Goal: Task Accomplishment & Management: Manage account settings

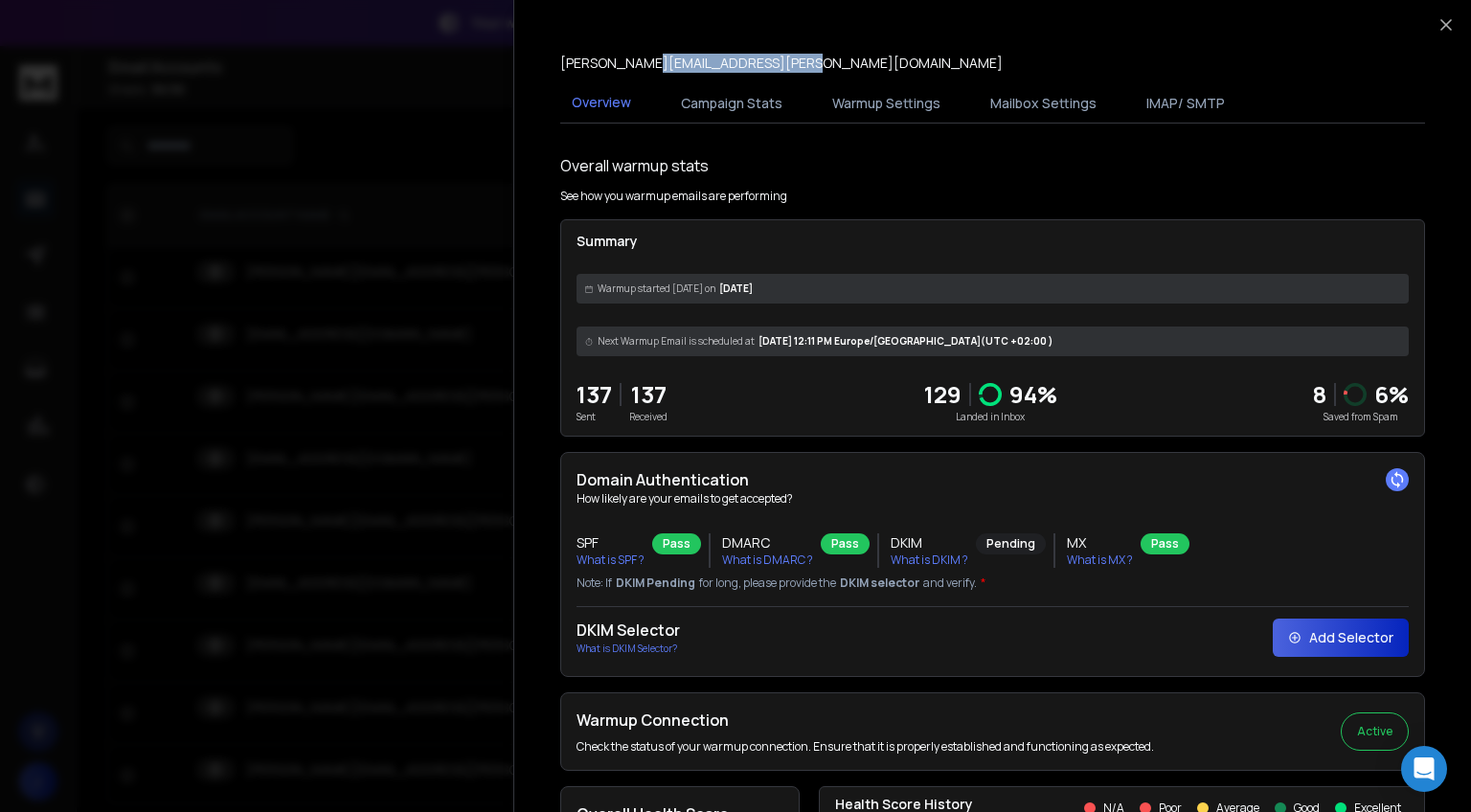
scroll to position [193, 0]
click at [414, 358] on div at bounding box center [735, 406] width 1471 height 812
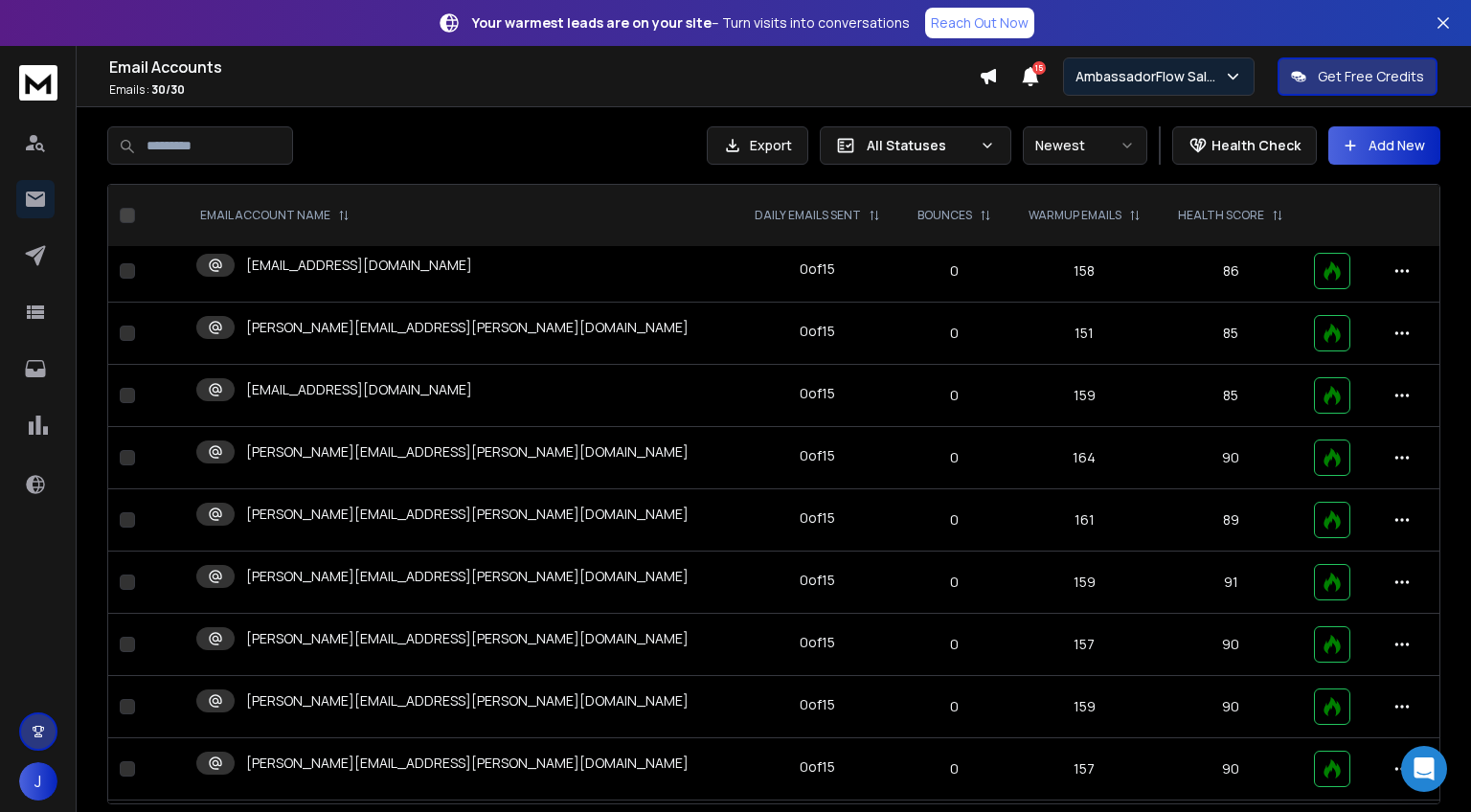
click at [1139, 75] on p "AmbassadorFlow Sales" at bounding box center [1150, 77] width 148 height 19
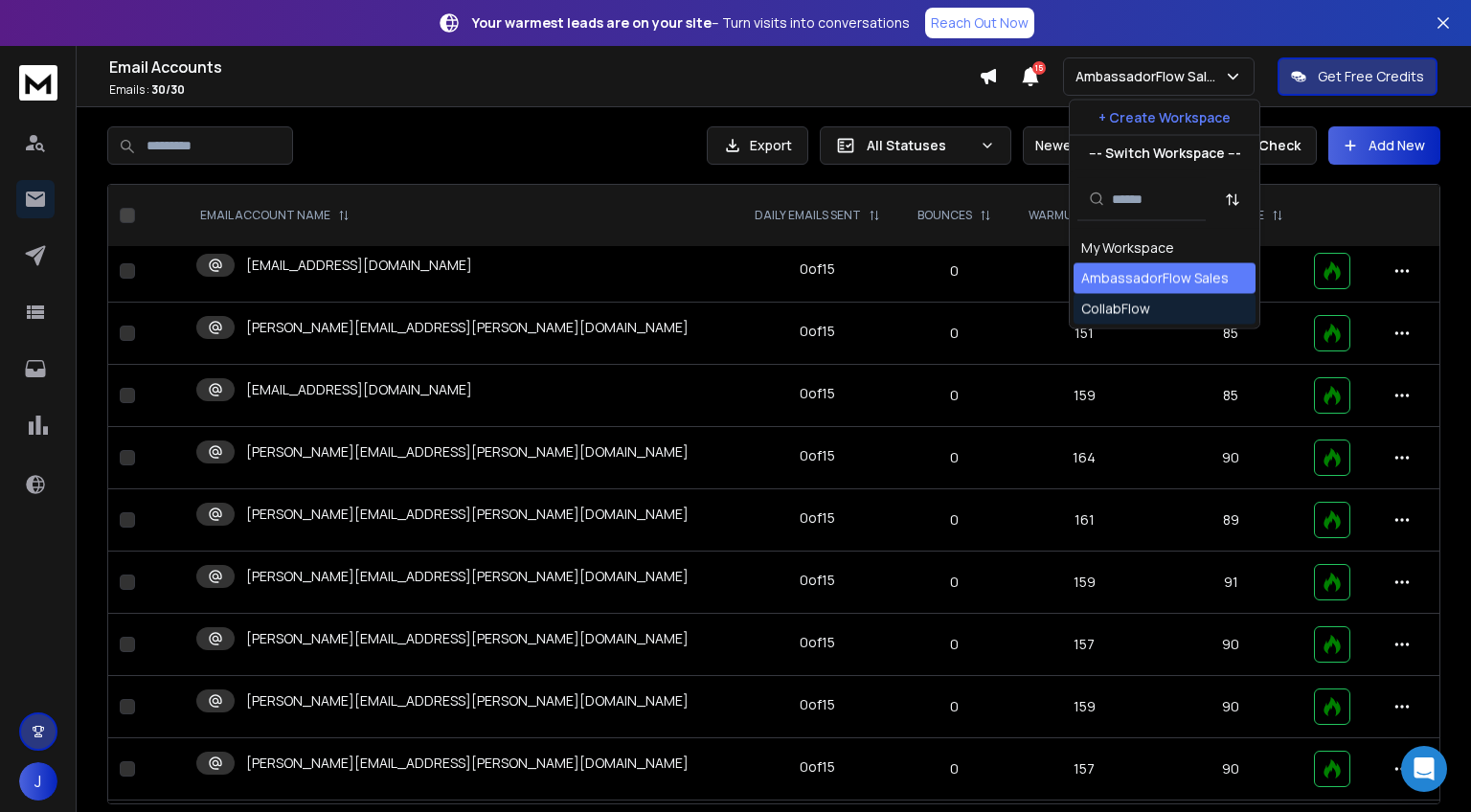
click at [1131, 314] on div "CollabFlow" at bounding box center [1116, 310] width 69 height 19
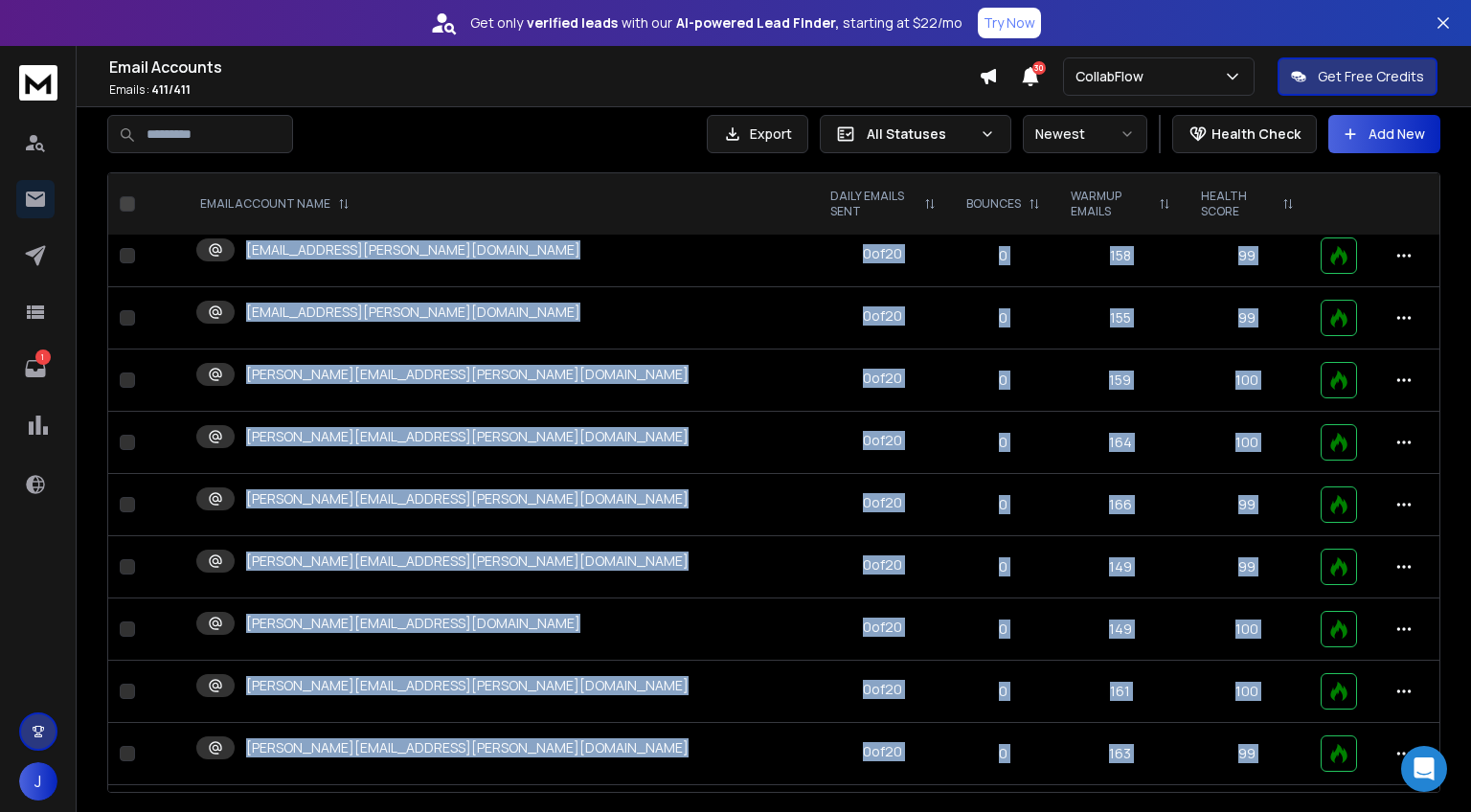
scroll to position [25043, 0]
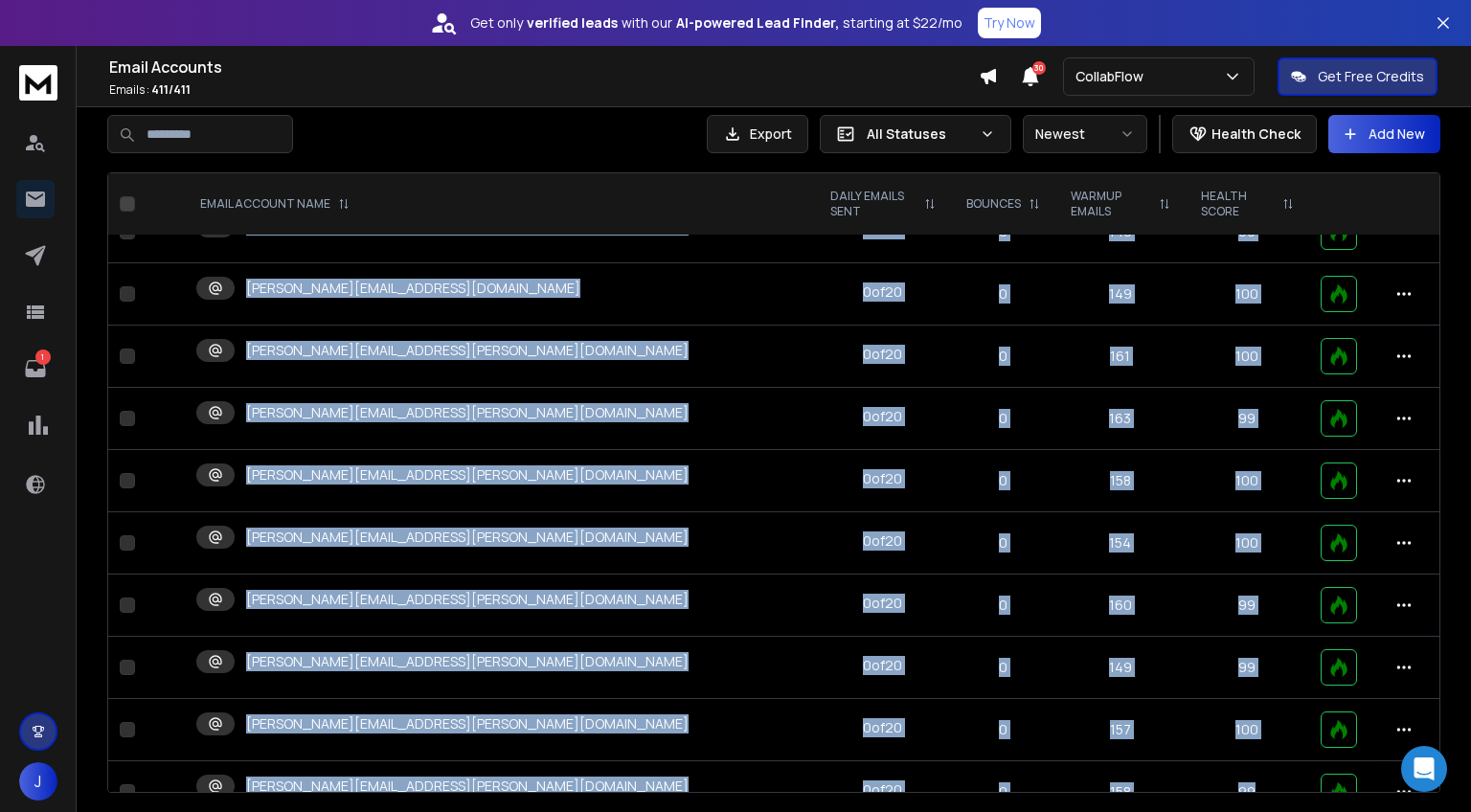
drag, startPoint x: 178, startPoint y: 258, endPoint x: 680, endPoint y: 783, distance: 726.4
copy tbody "Zoe.Wood@enjoycollabflow.com 0 of 30 0 151 99 Nathaniel.Andrews@enjoycollabflow…"
click at [1194, 74] on div "CollabFlow" at bounding box center [1158, 77] width 166 height 19
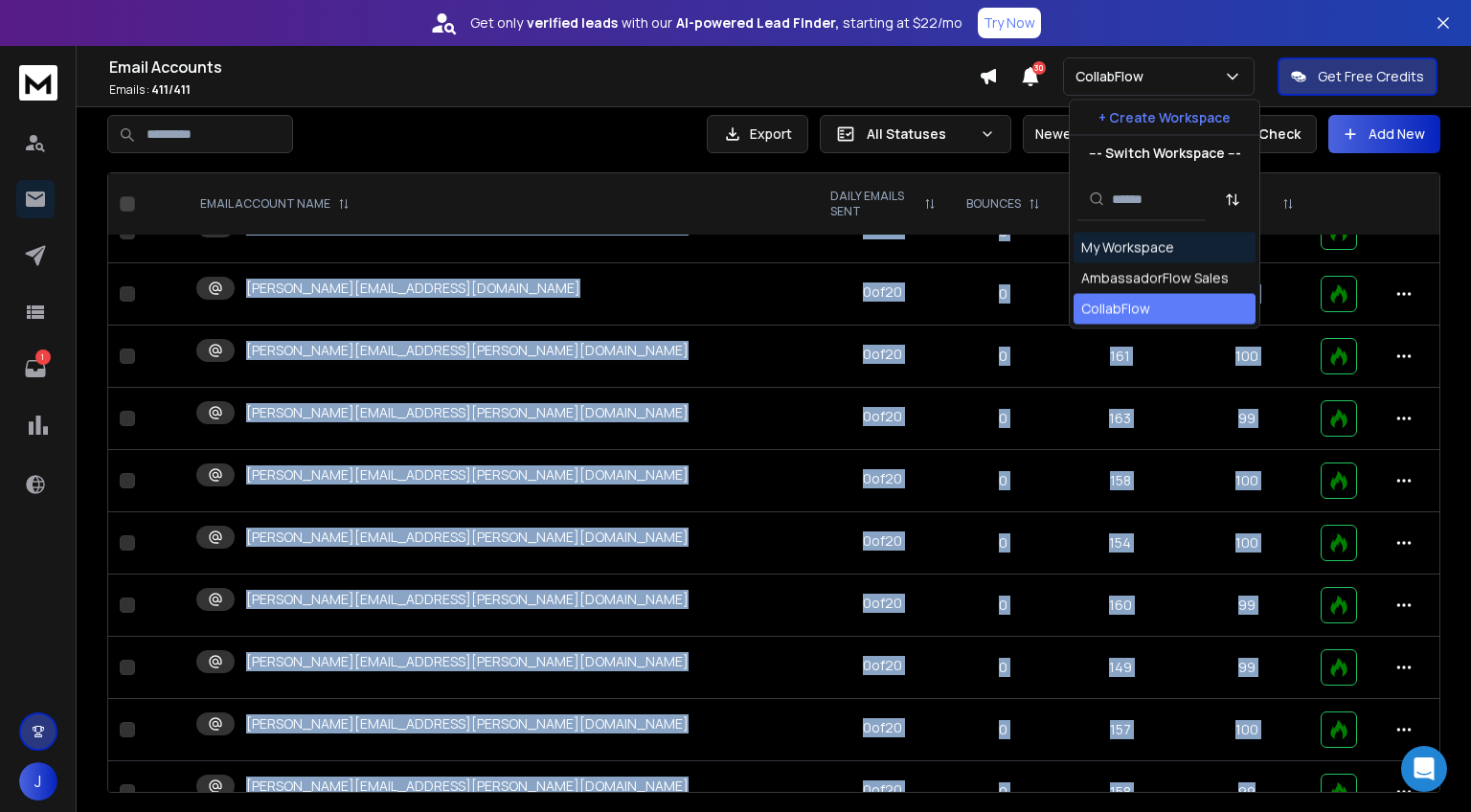
click at [1151, 253] on div "My Workspace" at bounding box center [1128, 248] width 93 height 19
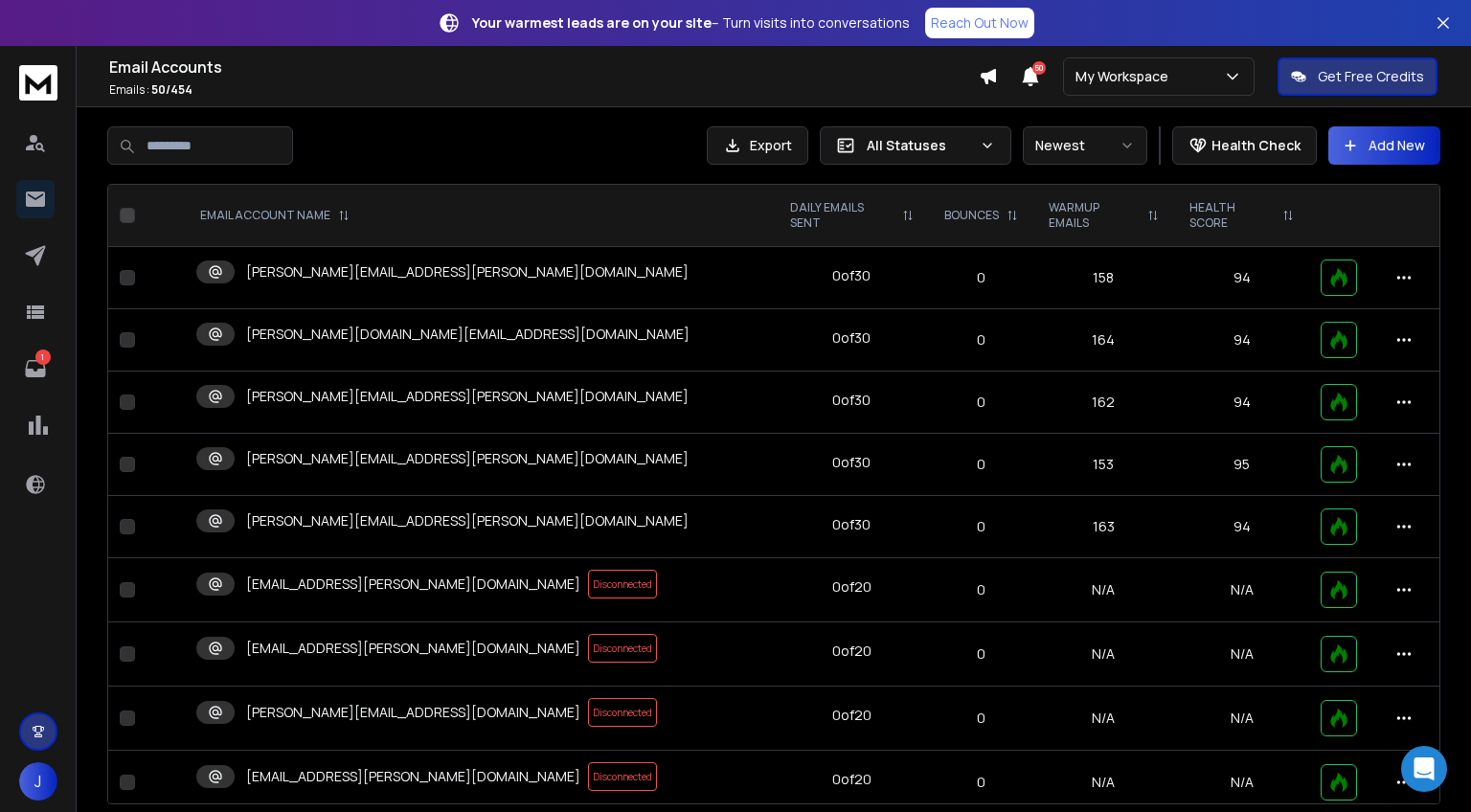
click at [253, 145] on input at bounding box center [199, 145] width 186 height 38
drag, startPoint x: 427, startPoint y: 585, endPoint x: 336, endPoint y: 590, distance: 91.1
click at [336, 590] on p "[EMAIL_ADDRESS][PERSON_NAME][DOMAIN_NAME]" at bounding box center [413, 584] width 334 height 19
click at [127, 523] on button "button" at bounding box center [127, 527] width 15 height 15
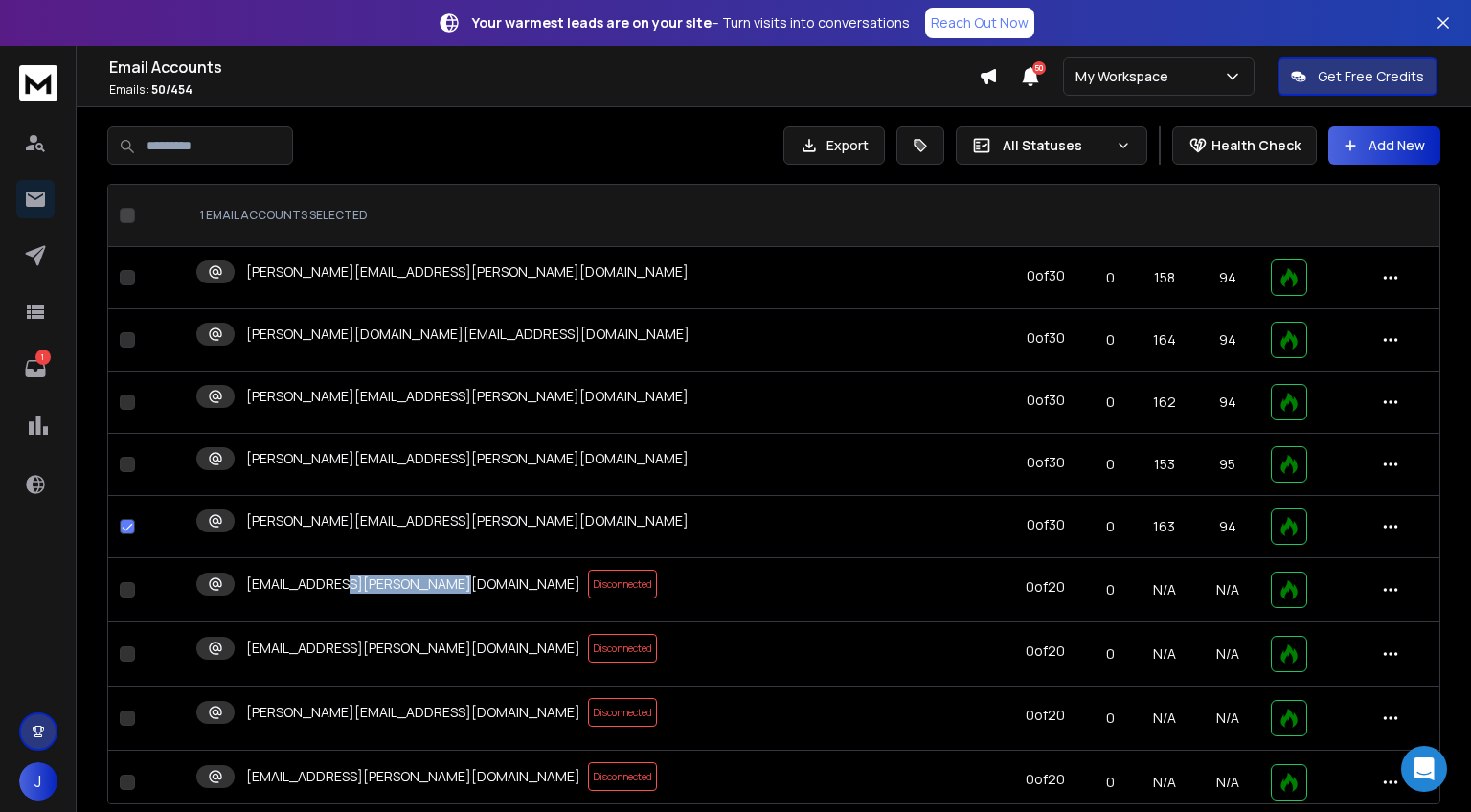
click at [130, 465] on button "button" at bounding box center [127, 465] width 15 height 15
click at [129, 401] on button "button" at bounding box center [127, 402] width 15 height 15
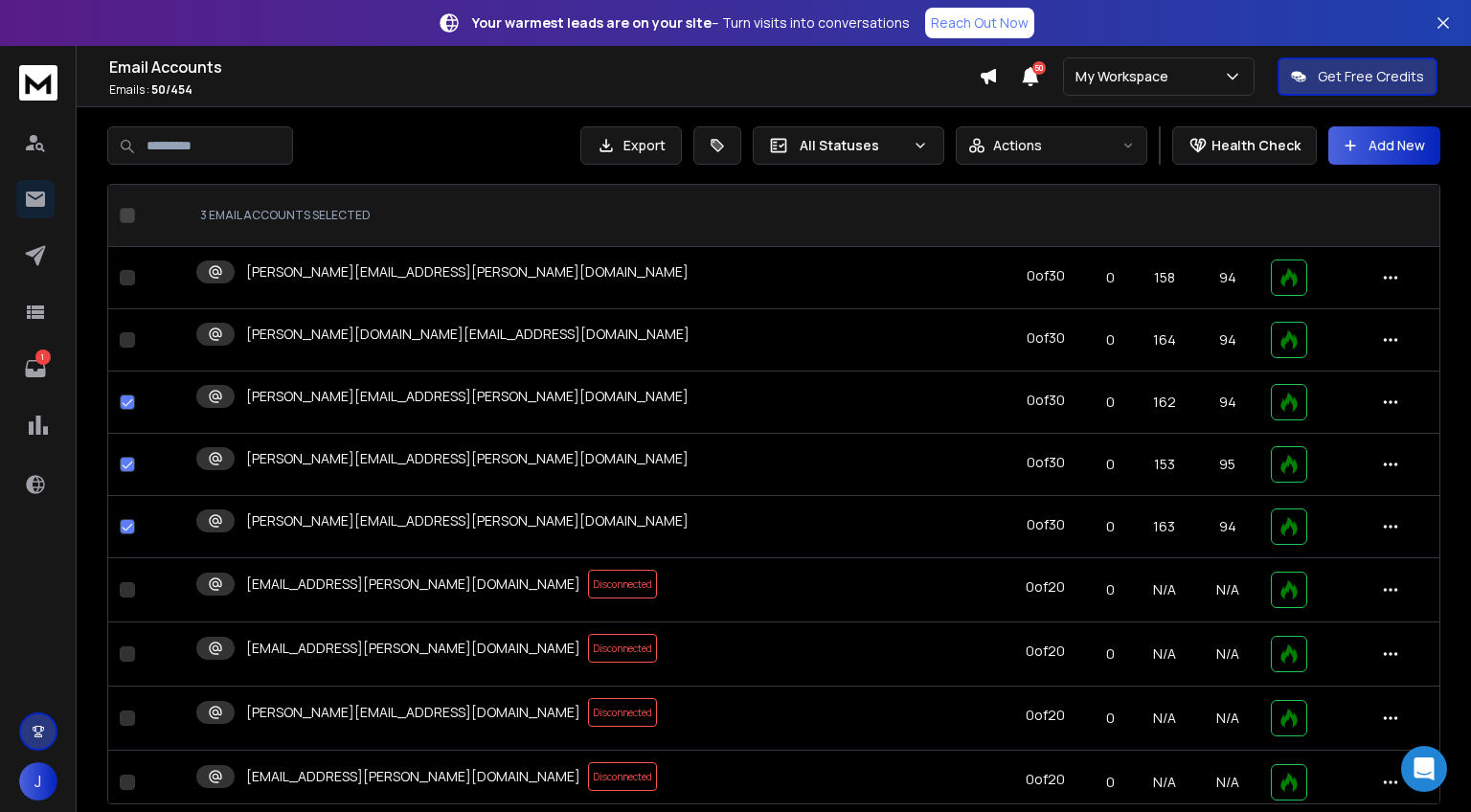
click at [128, 328] on td at bounding box center [146, 341] width 77 height 63
click at [122, 333] on button "button" at bounding box center [127, 340] width 15 height 15
click at [129, 273] on button "button" at bounding box center [127, 278] width 15 height 15
click at [1093, 144] on div "Actions" at bounding box center [1040, 145] width 145 height 19
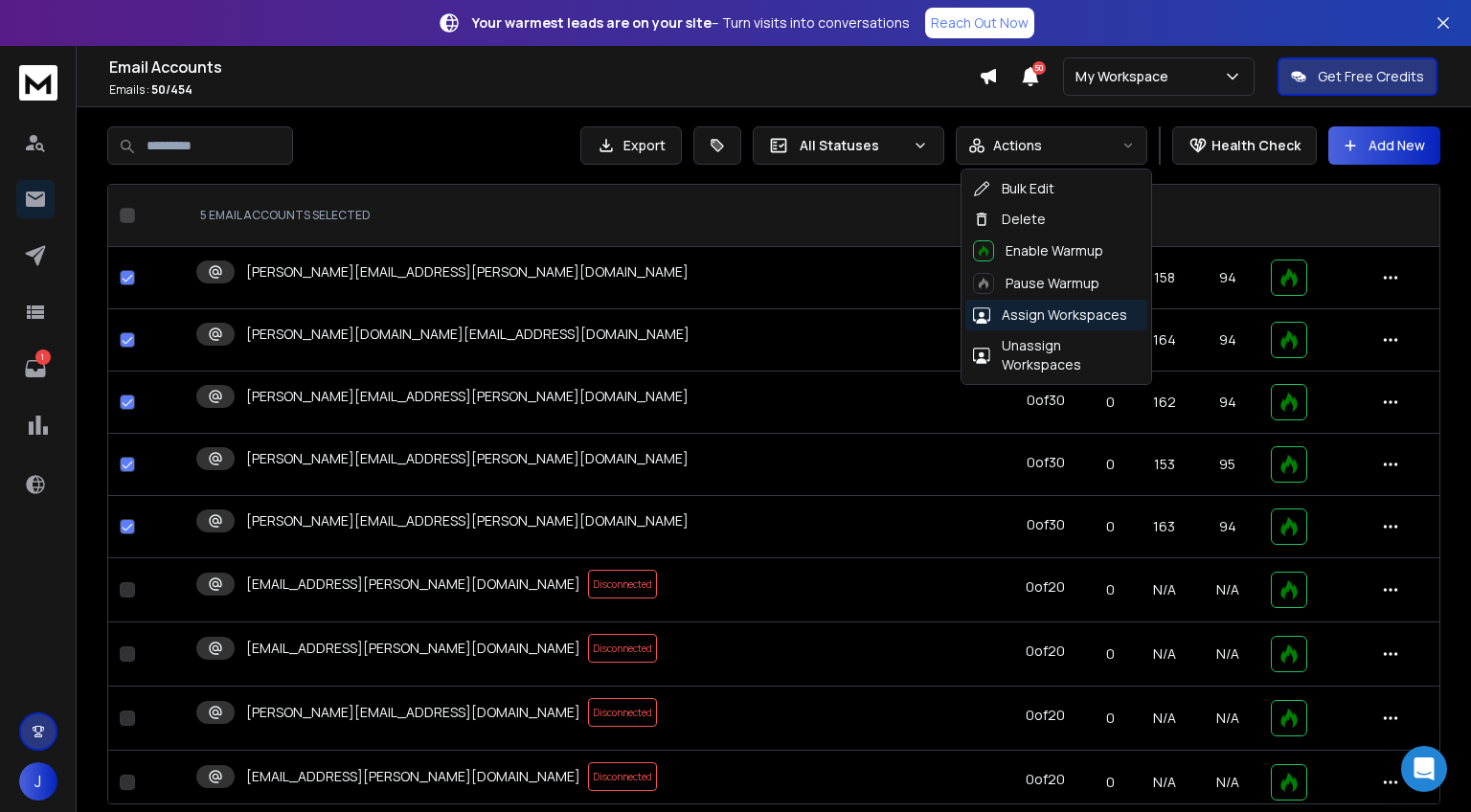
click at [1078, 316] on div "Assign Workspaces" at bounding box center [1050, 316] width 154 height 19
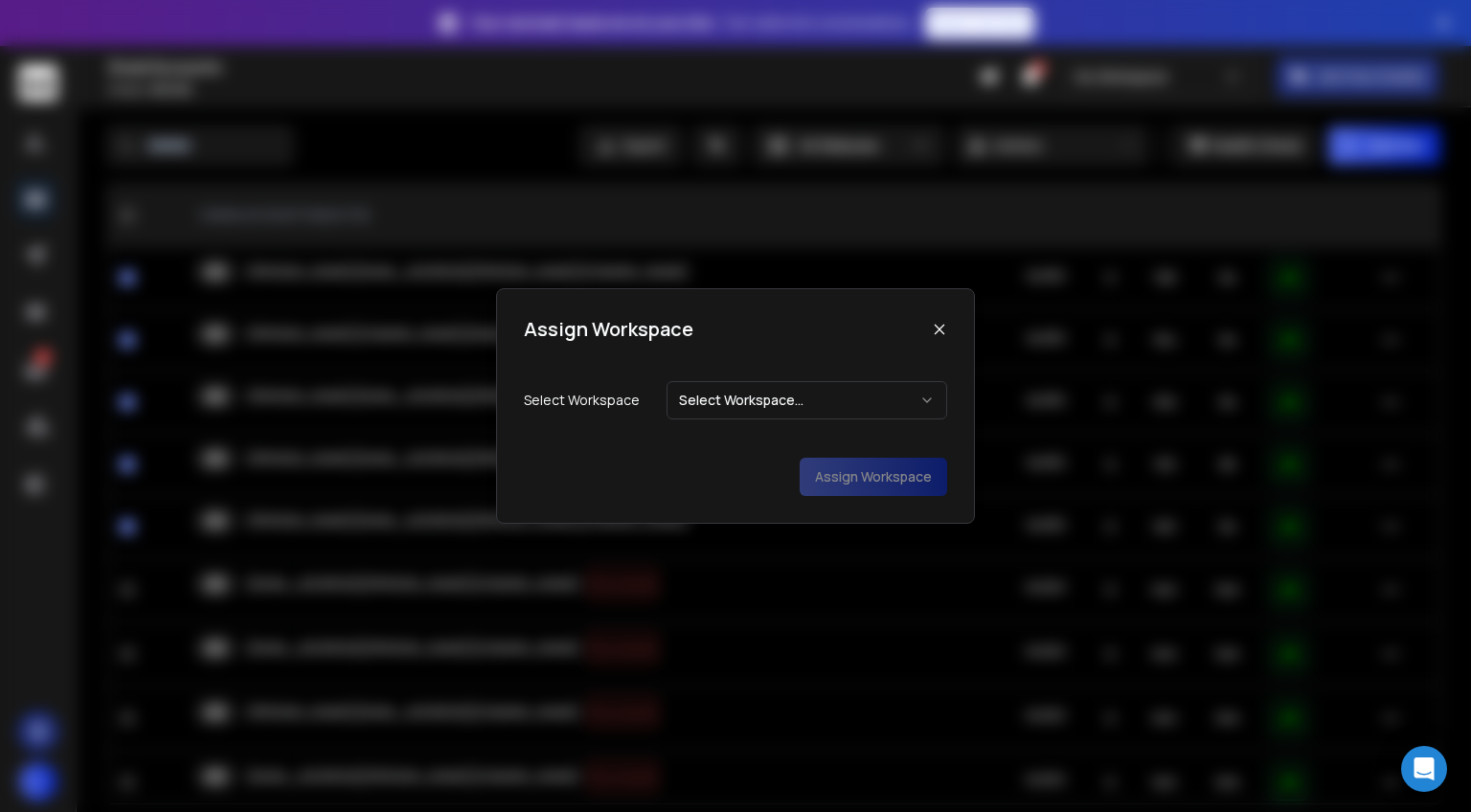
click at [888, 381] on button "Select Workspace..." at bounding box center [807, 400] width 281 height 38
click at [845, 479] on button "Assign Workspace" at bounding box center [873, 477] width 147 height 38
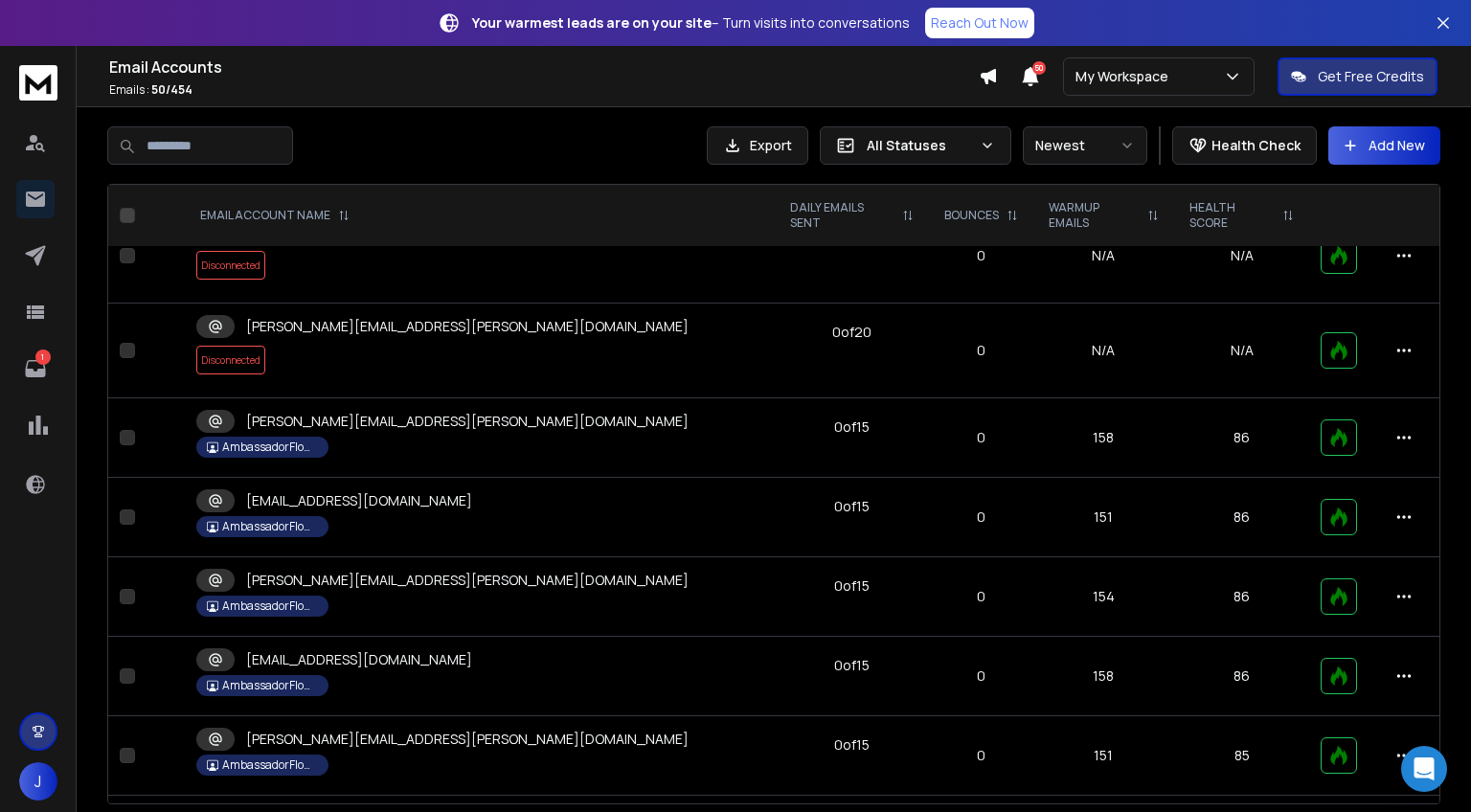
scroll to position [901, 0]
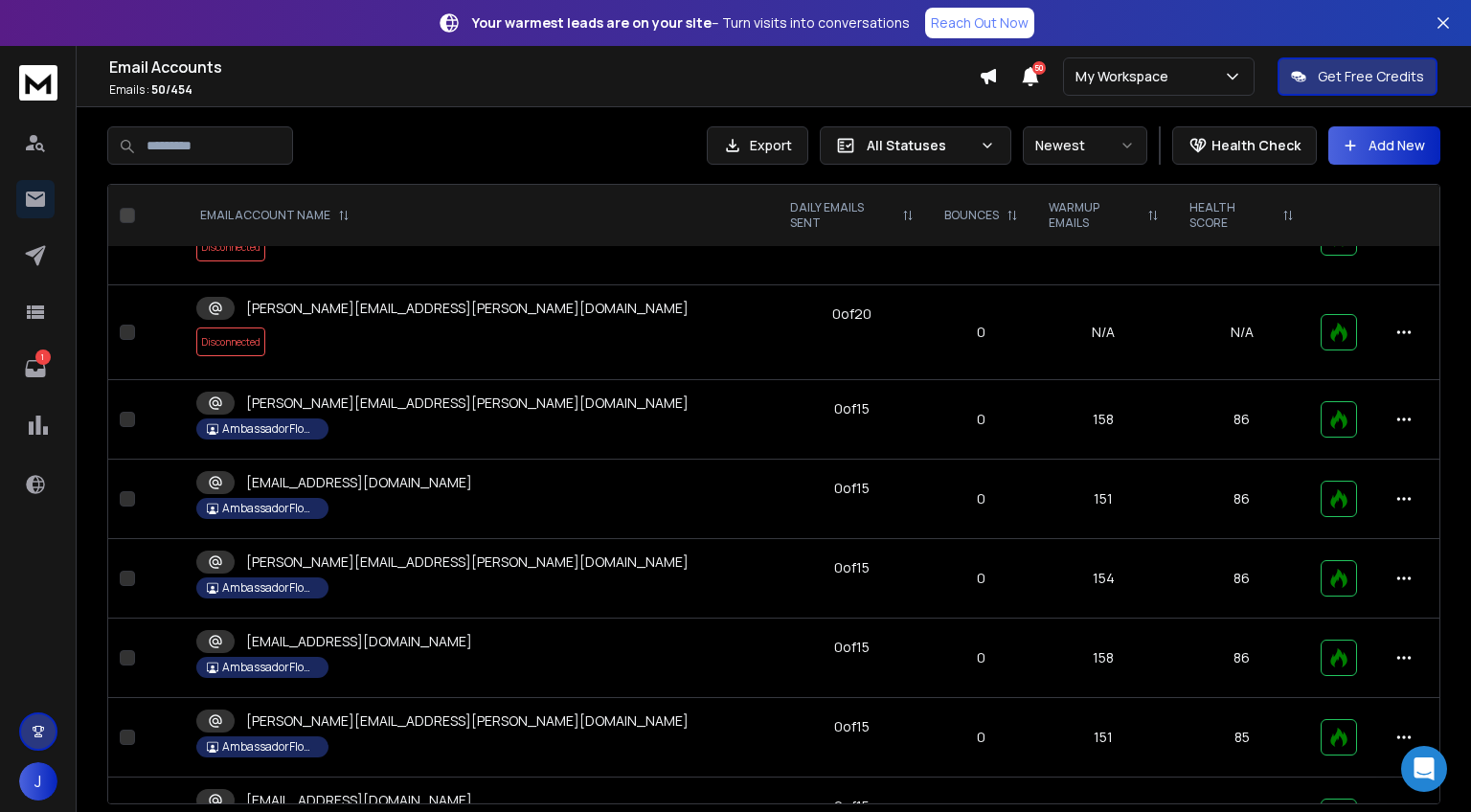
click at [230, 151] on input at bounding box center [199, 145] width 186 height 38
type input "**********"
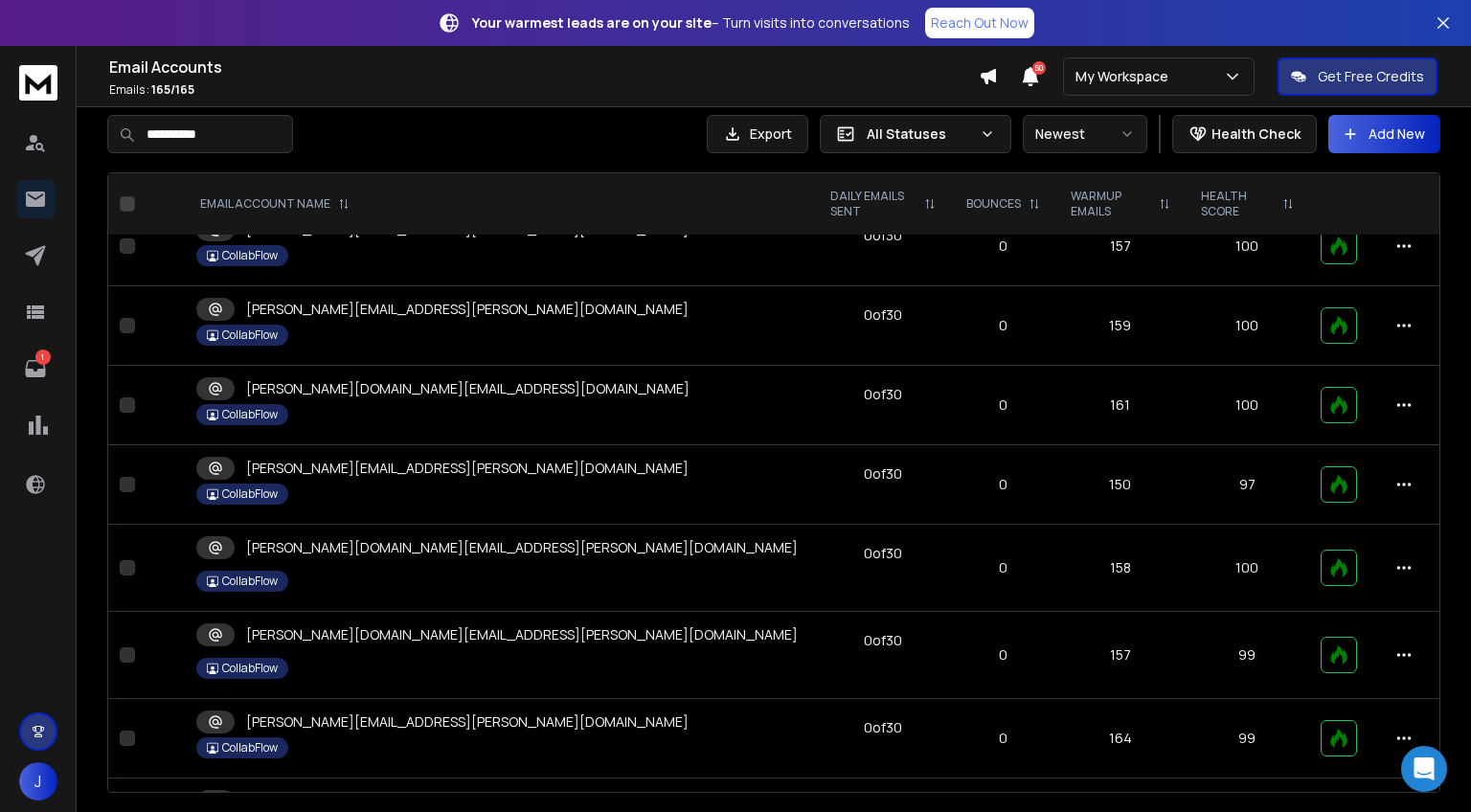
scroll to position [0, 0]
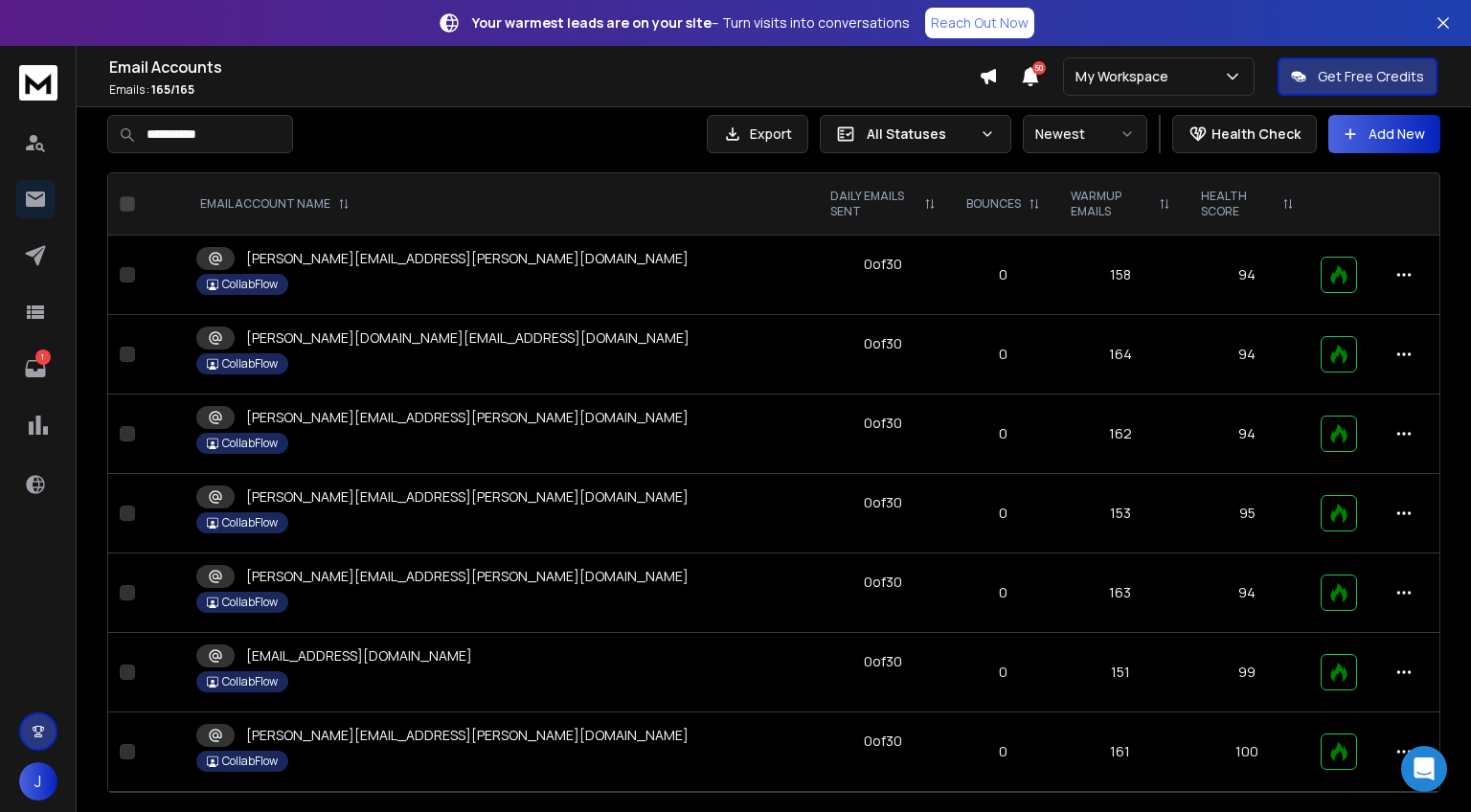
click at [1080, 142] on button "Newest" at bounding box center [1084, 134] width 124 height 38
click at [577, 130] on div "**********" at bounding box center [400, 134] width 588 height 38
click at [168, 138] on input "**********" at bounding box center [199, 134] width 186 height 38
type input "*********"
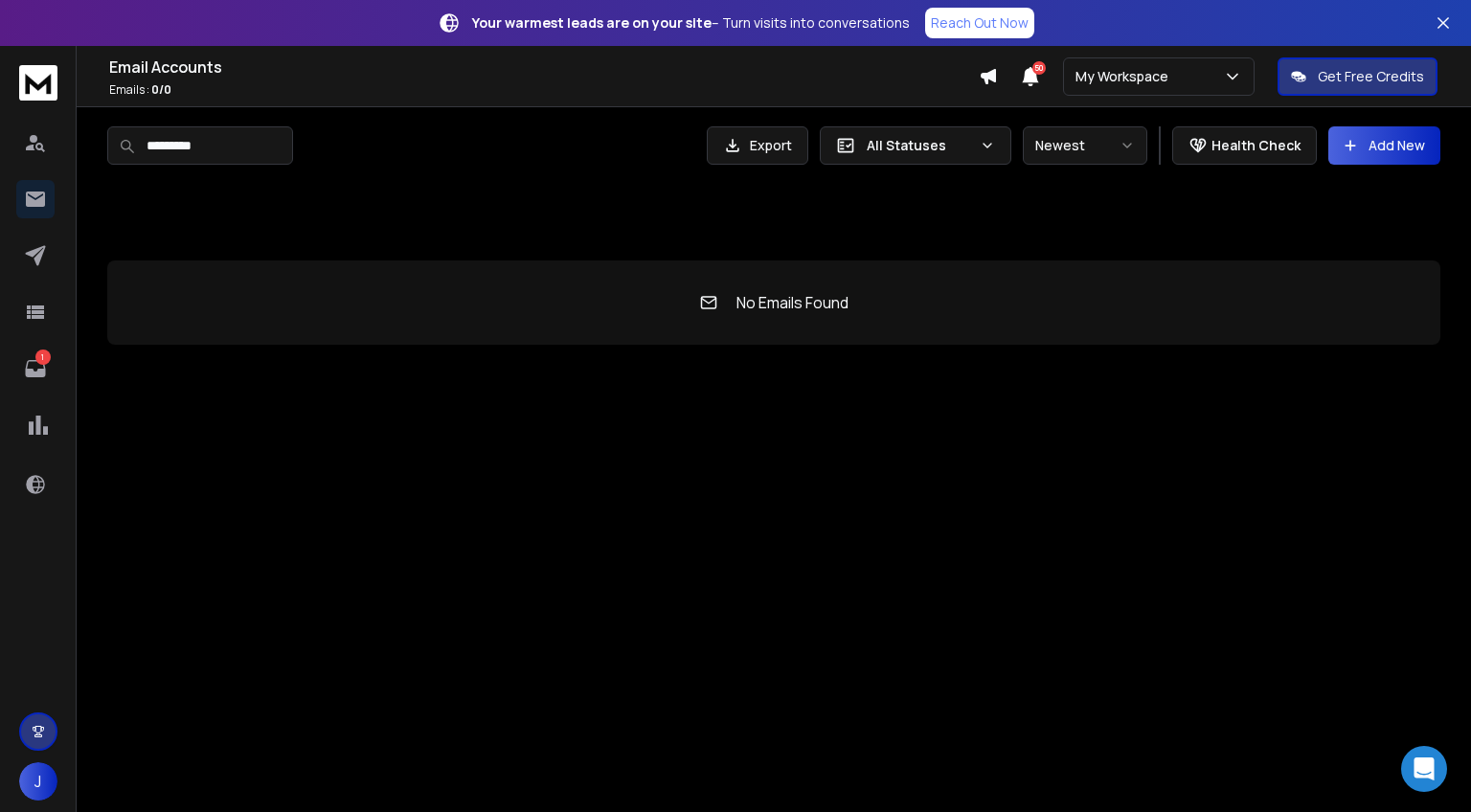
click at [217, 142] on input "*********" at bounding box center [199, 145] width 186 height 38
type input "*****"
click at [237, 142] on input "*****" at bounding box center [199, 145] width 186 height 38
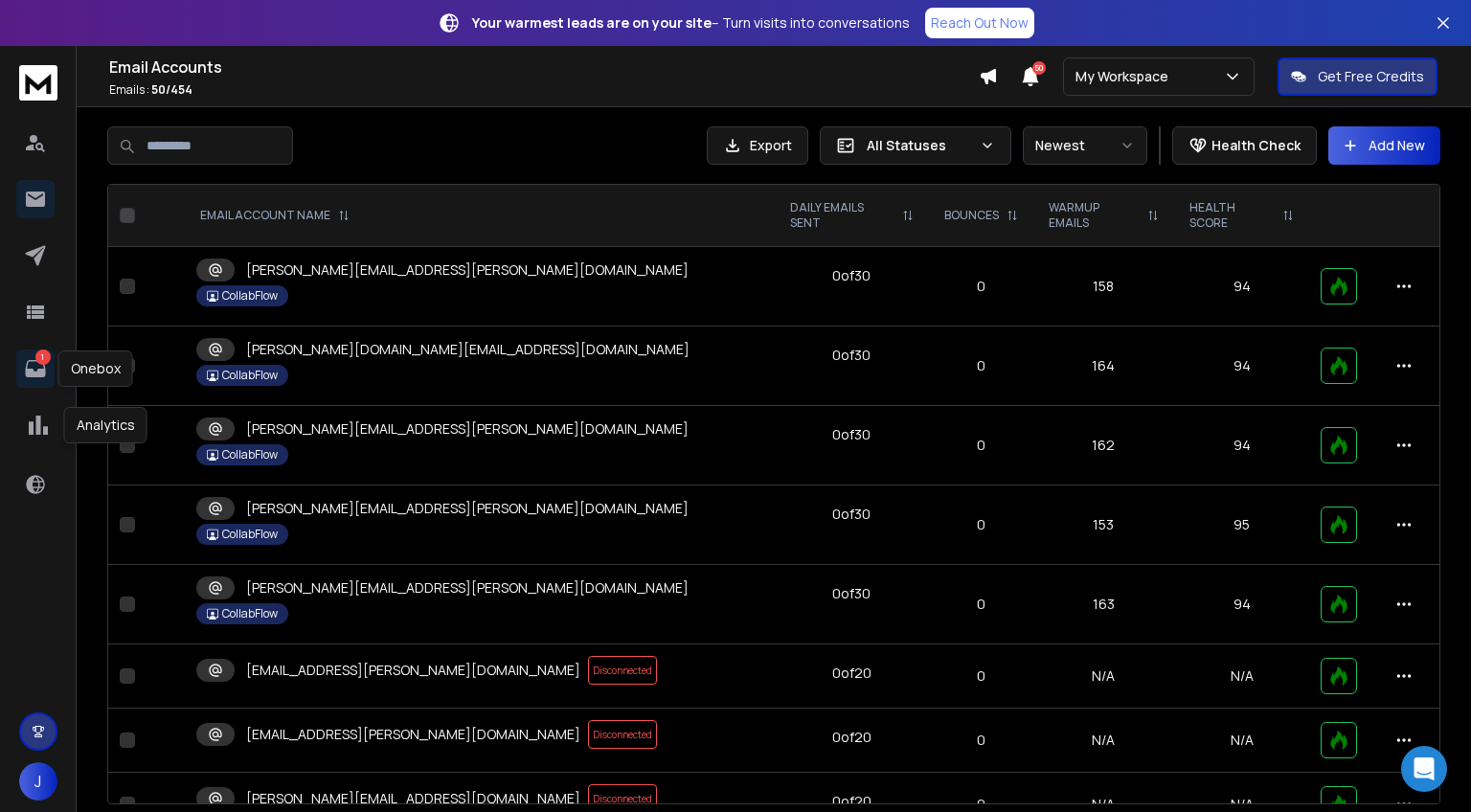
click at [39, 375] on icon at bounding box center [35, 368] width 20 height 17
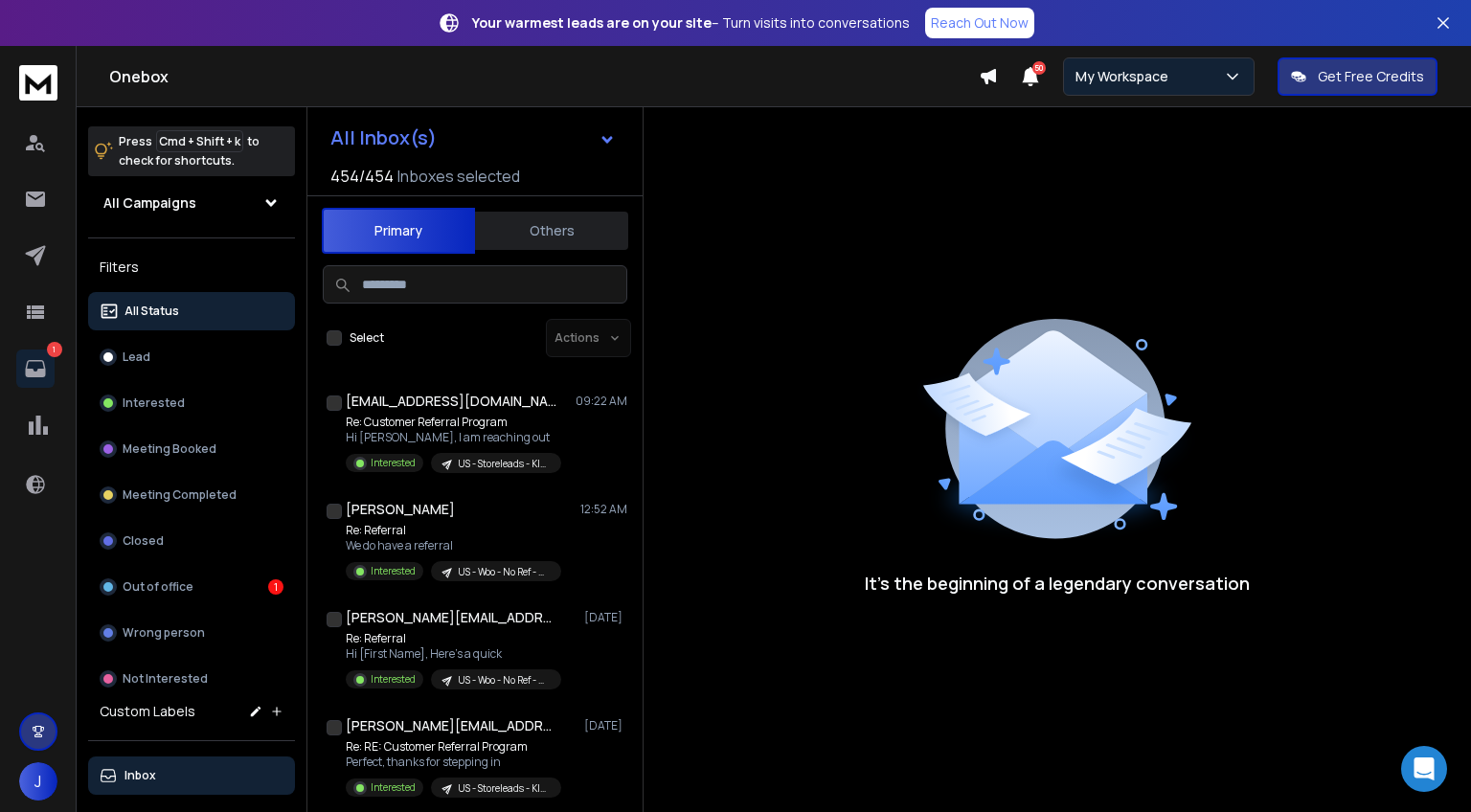
click at [1153, 89] on button "My Workspace" at bounding box center [1158, 77] width 191 height 38
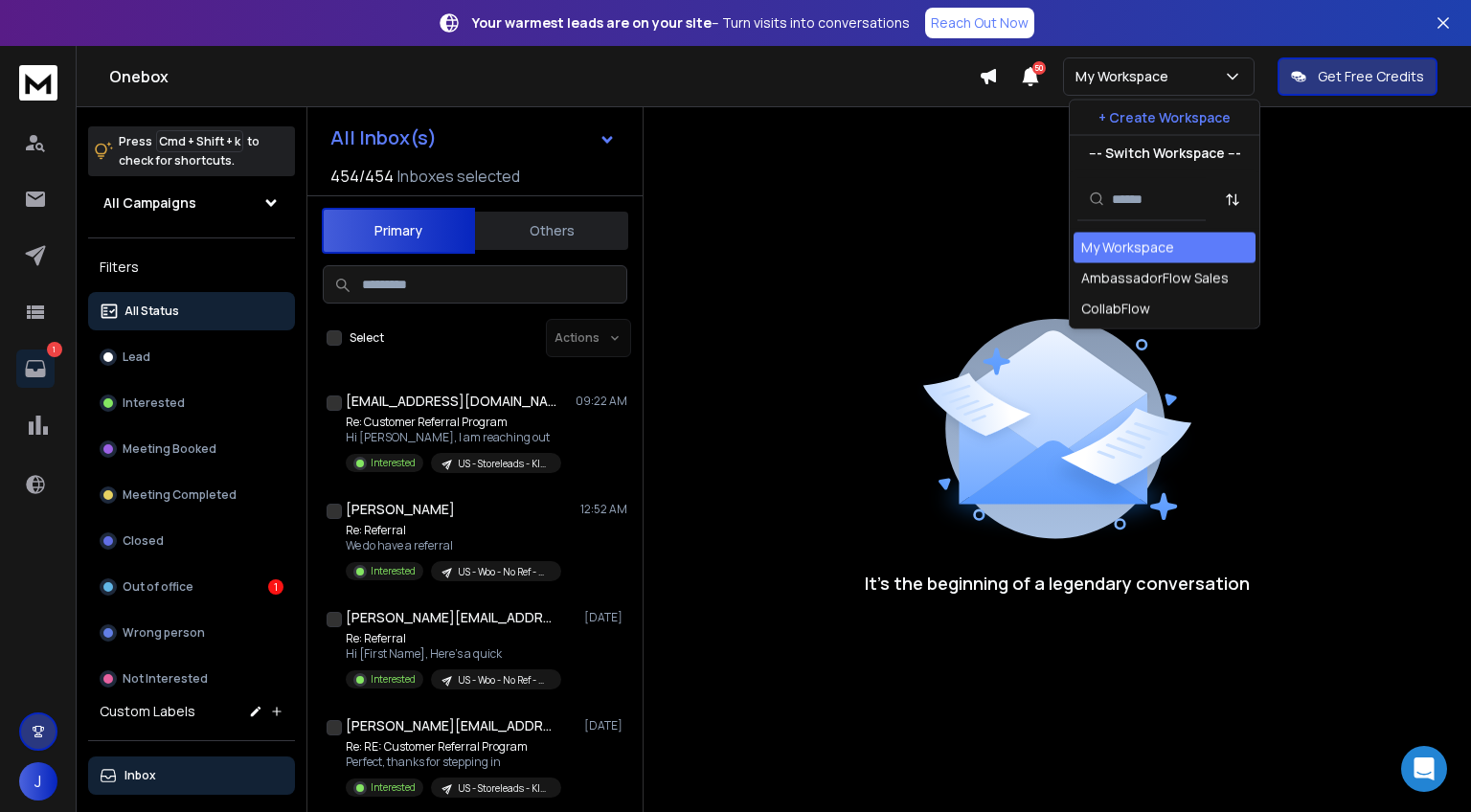
click at [863, 621] on div "It’s the beginning of a legendary conversation" at bounding box center [1057, 452] width 827 height 691
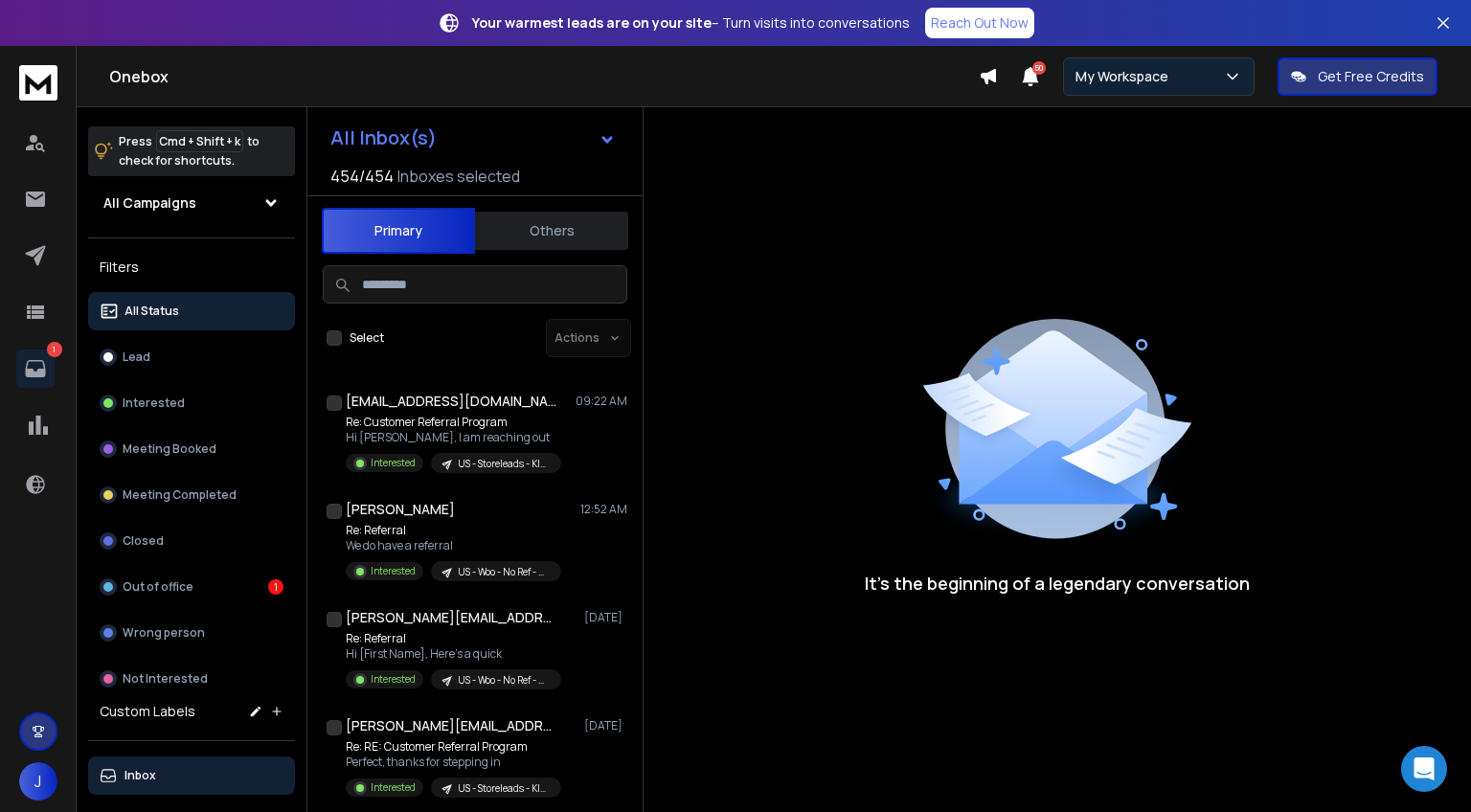
click at [1141, 77] on p "My Workspace" at bounding box center [1126, 77] width 101 height 19
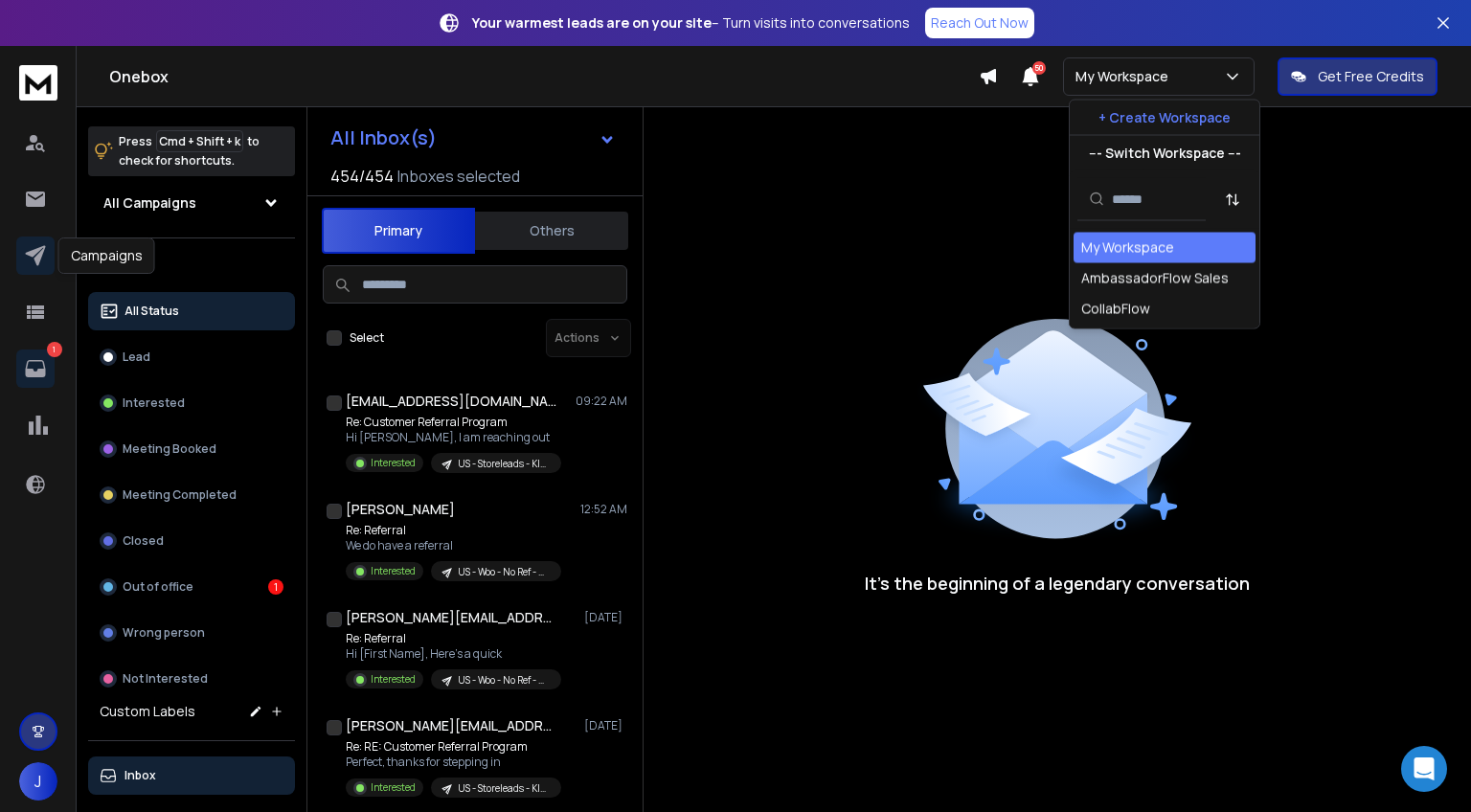
click at [29, 249] on icon at bounding box center [36, 256] width 23 height 23
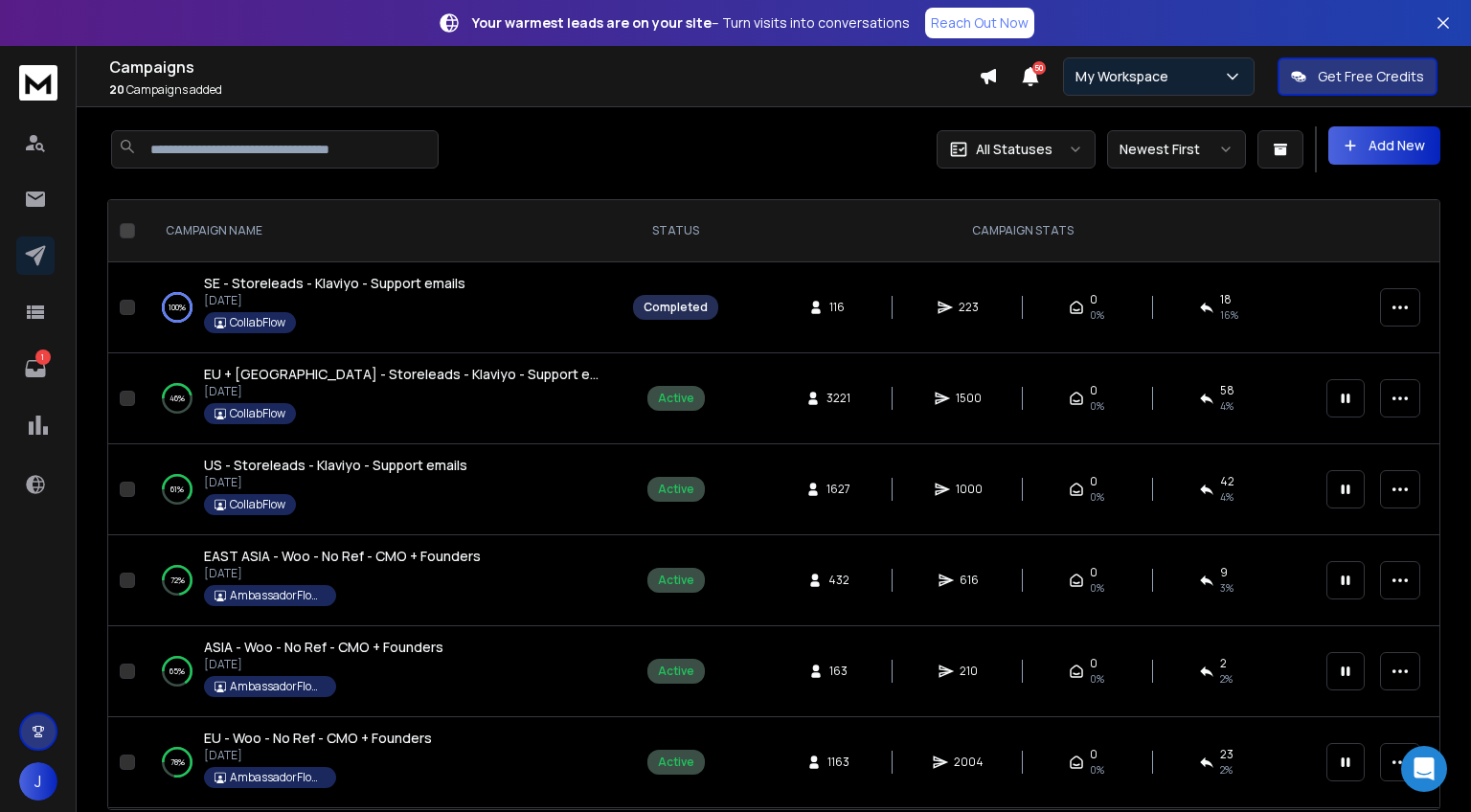
click at [1205, 67] on div "My Workspace" at bounding box center [1158, 77] width 166 height 19
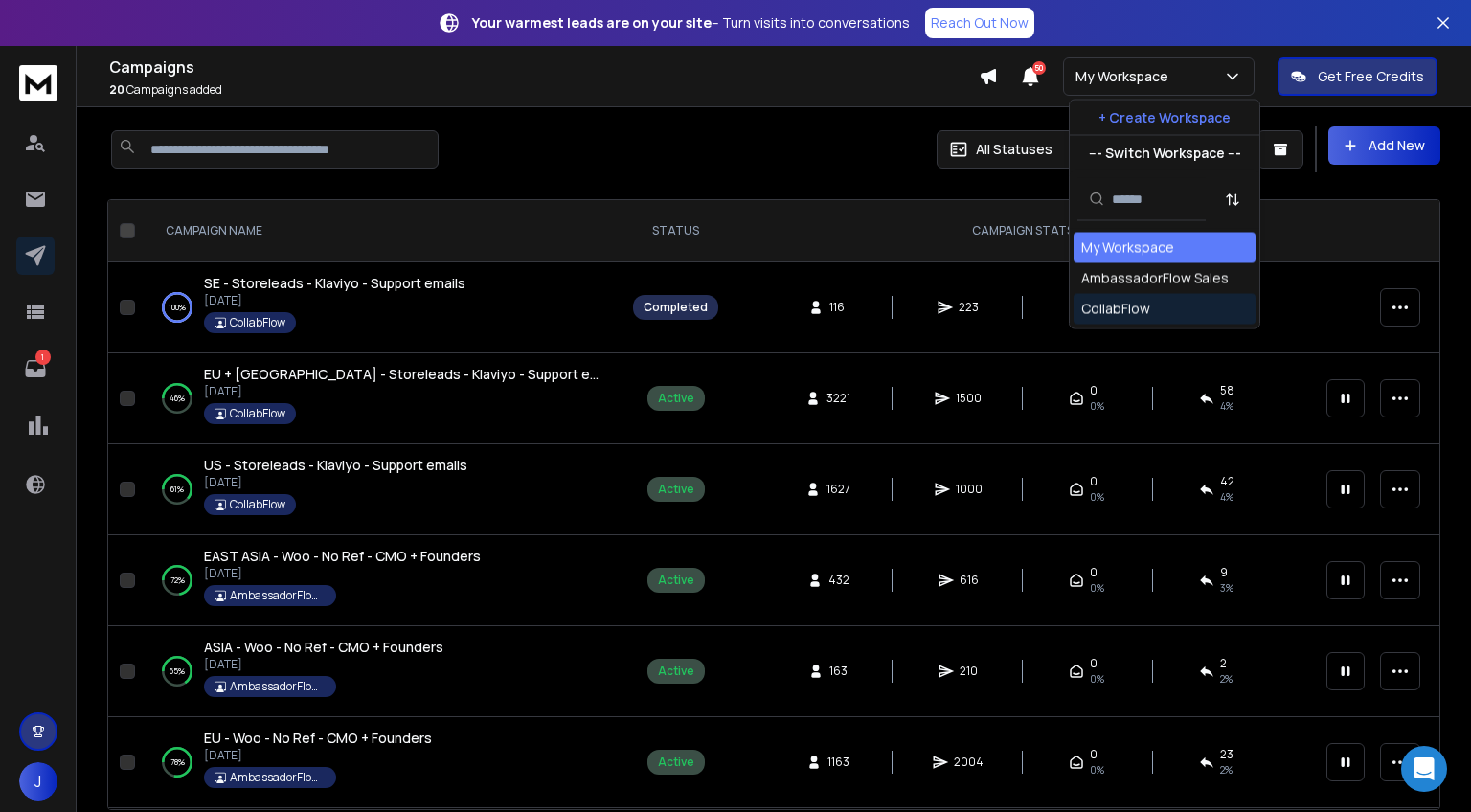
click at [614, 146] on div at bounding box center [440, 149] width 667 height 46
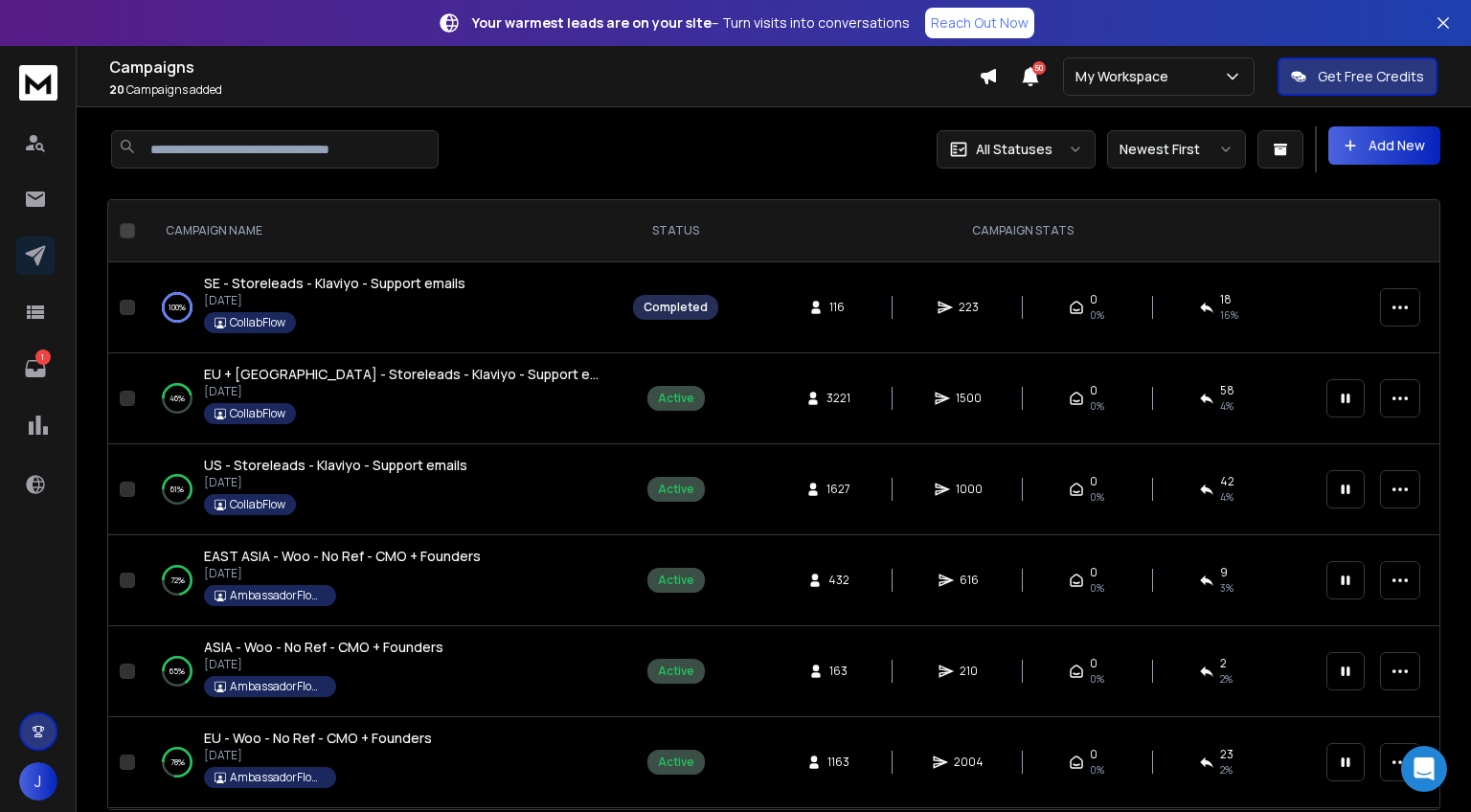
click at [129, 309] on button "button" at bounding box center [127, 308] width 15 height 15
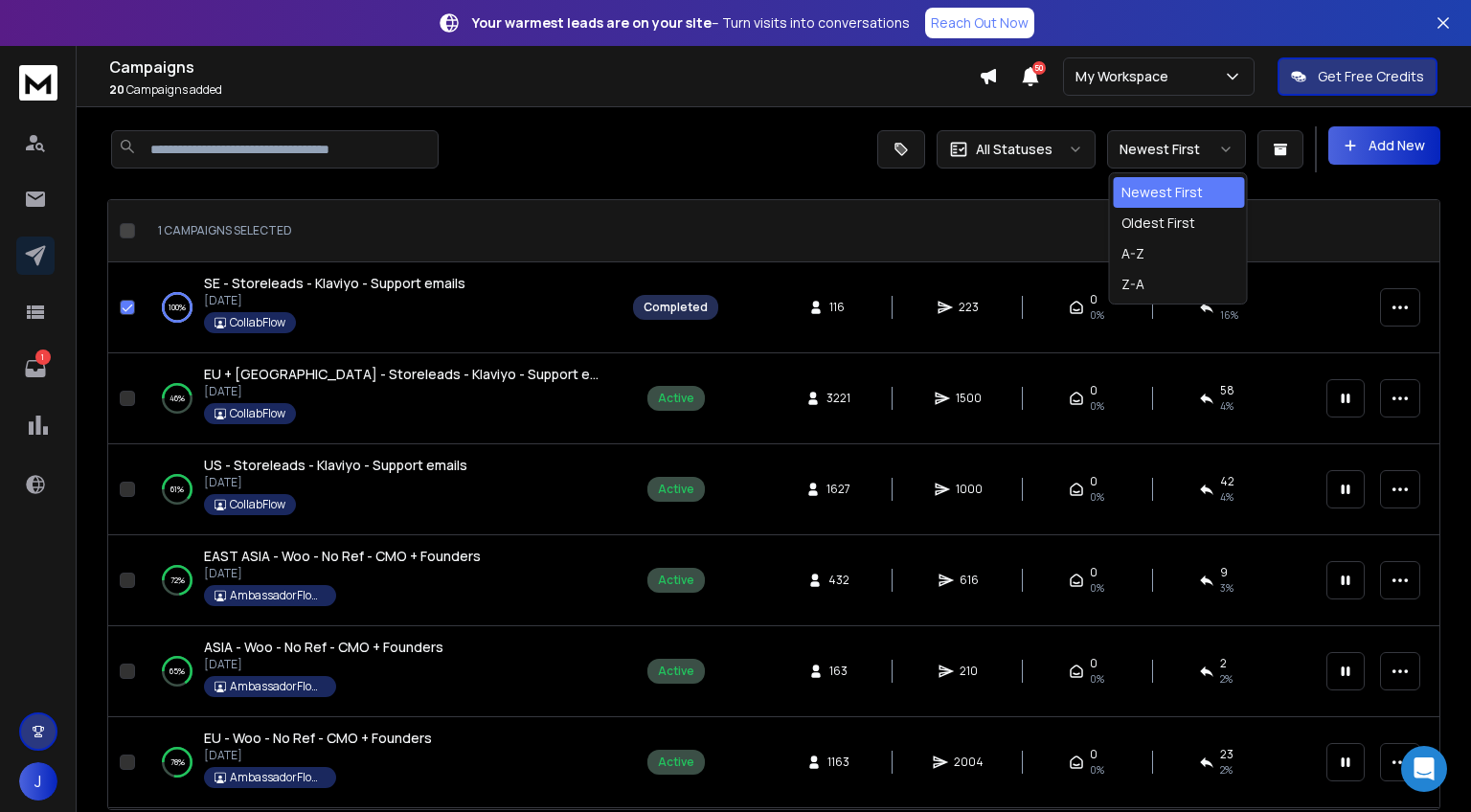
click at [1159, 152] on button "Newest First" at bounding box center [1177, 149] width 139 height 38
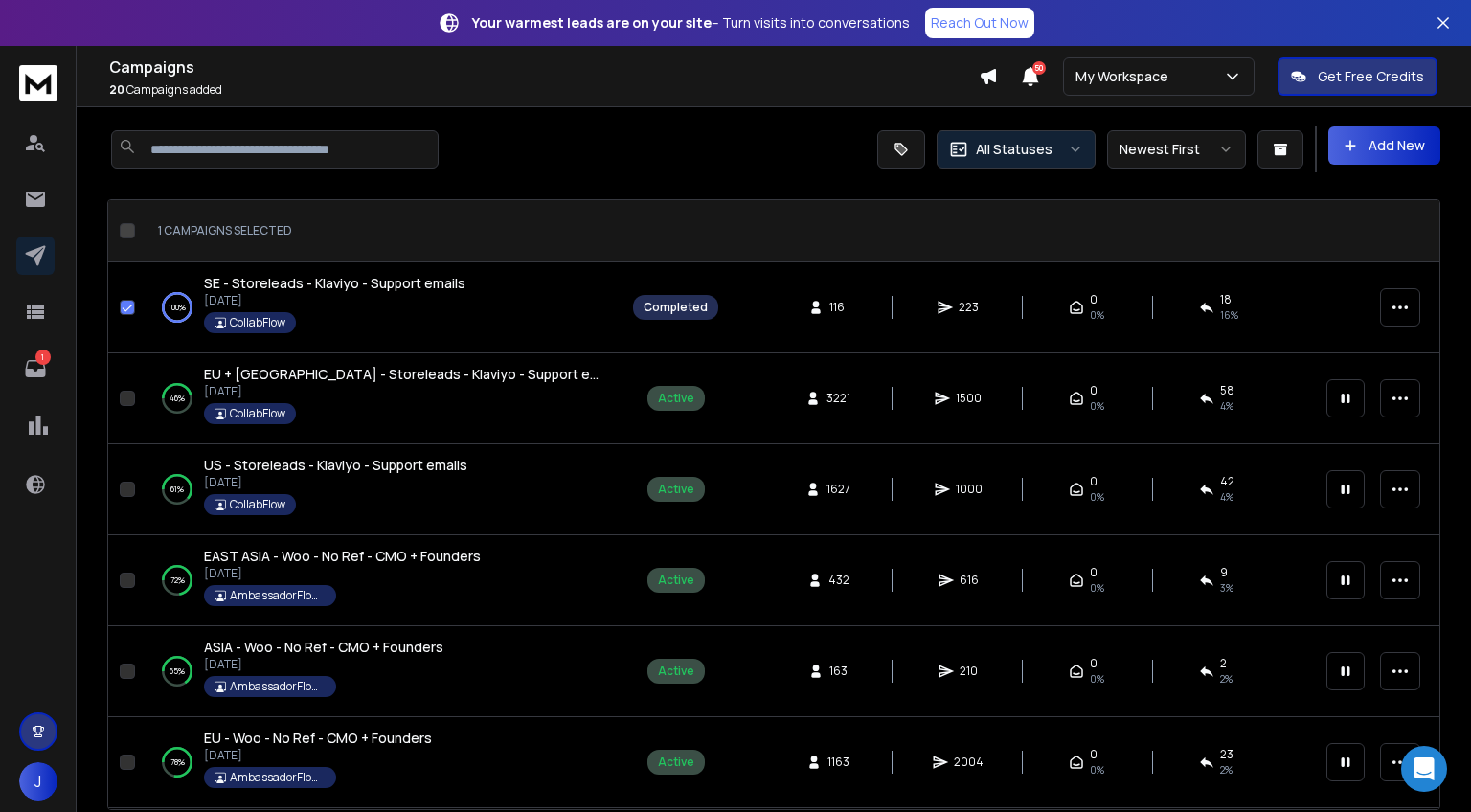
click at [1041, 145] on p "All Statuses" at bounding box center [1014, 149] width 77 height 19
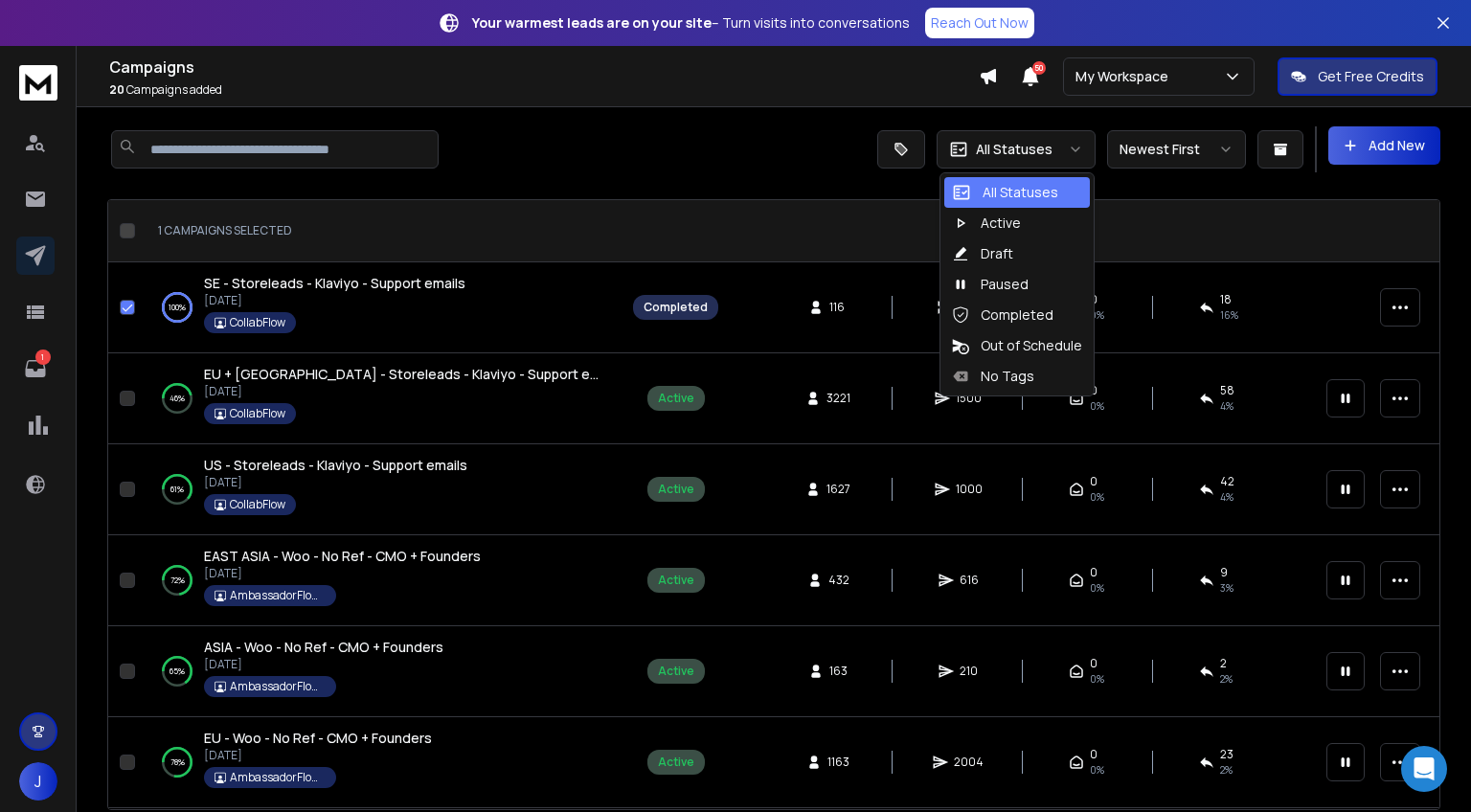
click at [781, 154] on div "Campaigns 20 Campaigns Added All Statuses Newest First Add New" at bounding box center [1106, 149] width 667 height 46
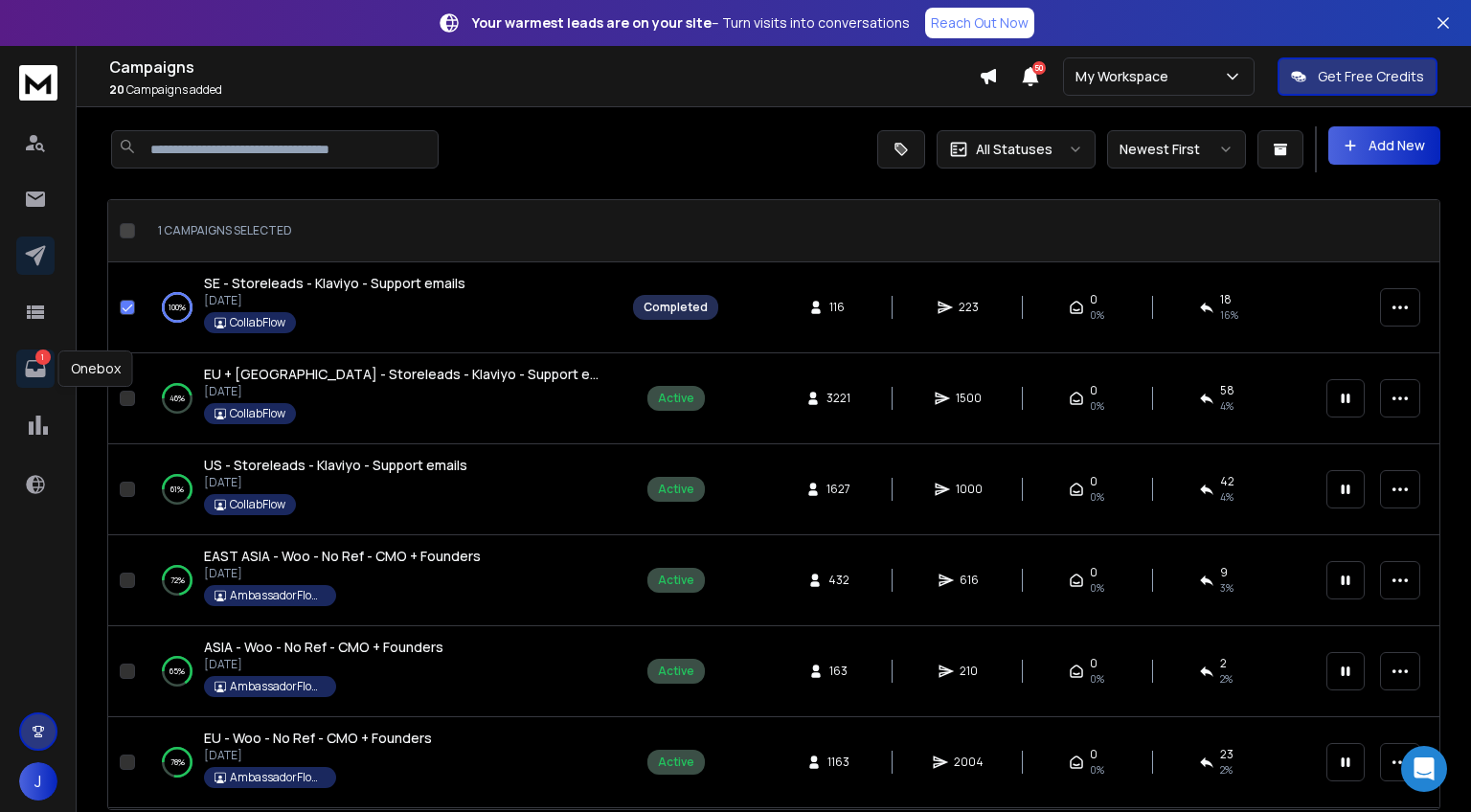
click at [37, 375] on icon at bounding box center [35, 368] width 20 height 17
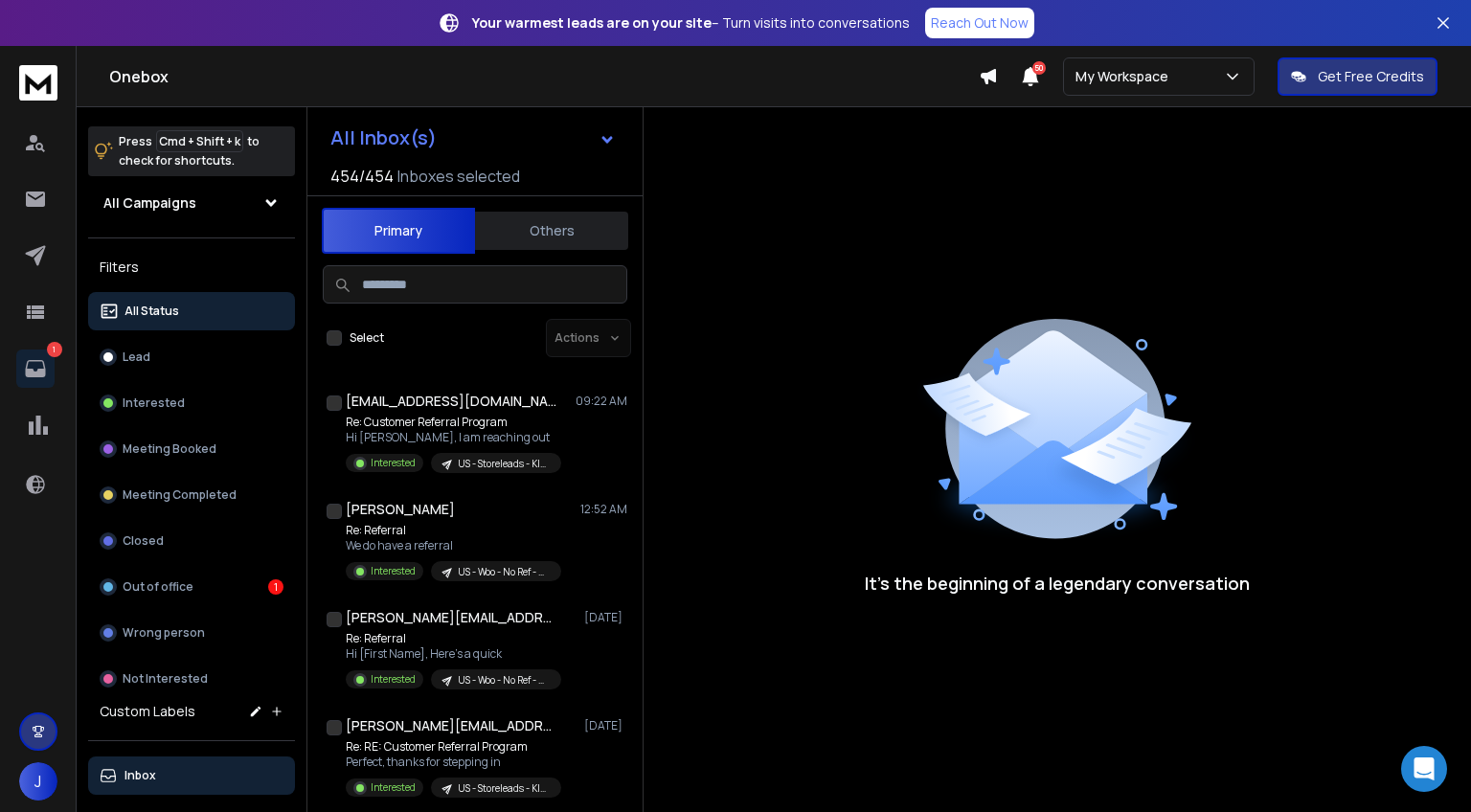
click at [525, 216] on button "Others" at bounding box center [551, 231] width 153 height 42
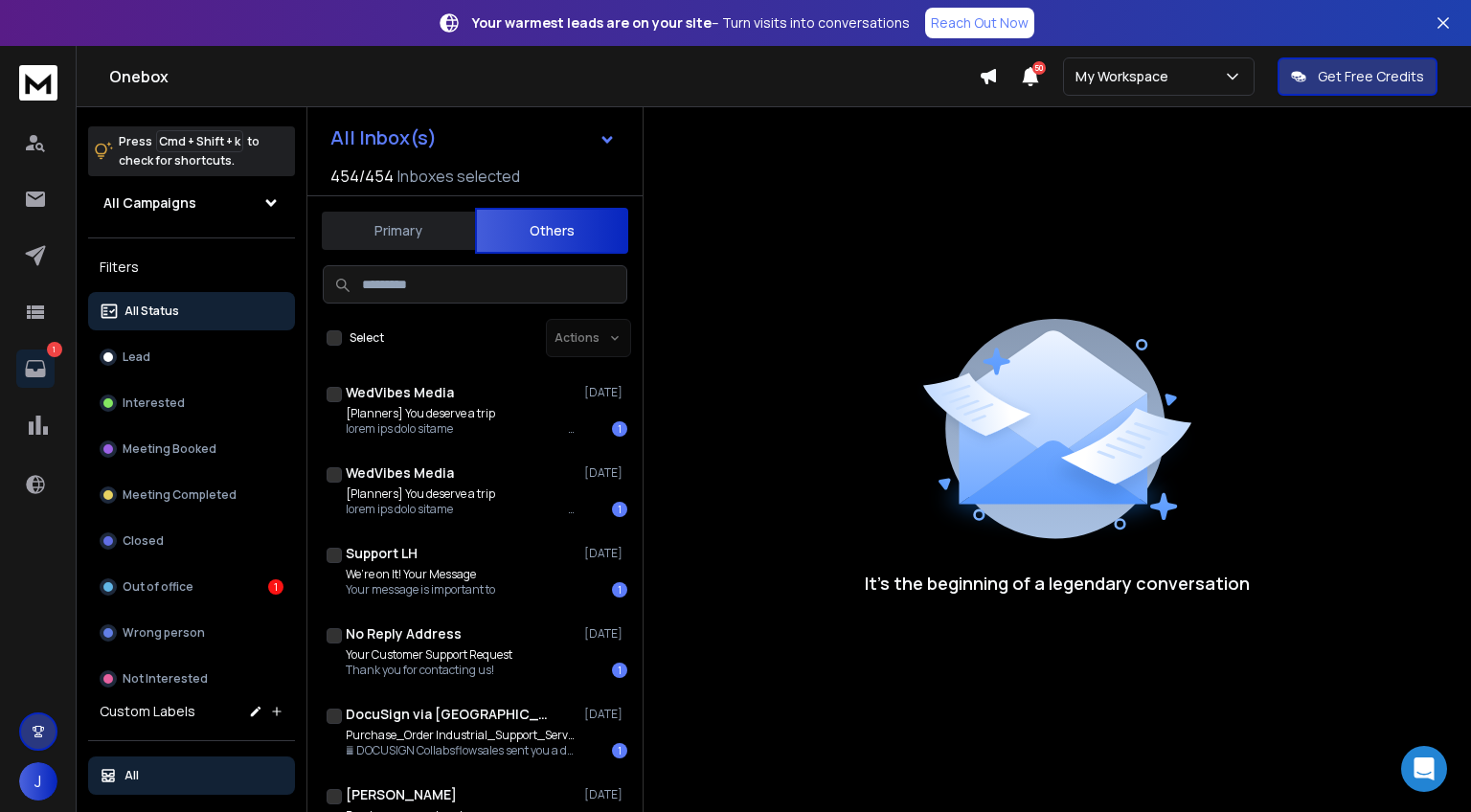
scroll to position [1857, 0]
click at [418, 279] on input at bounding box center [474, 285] width 305 height 38
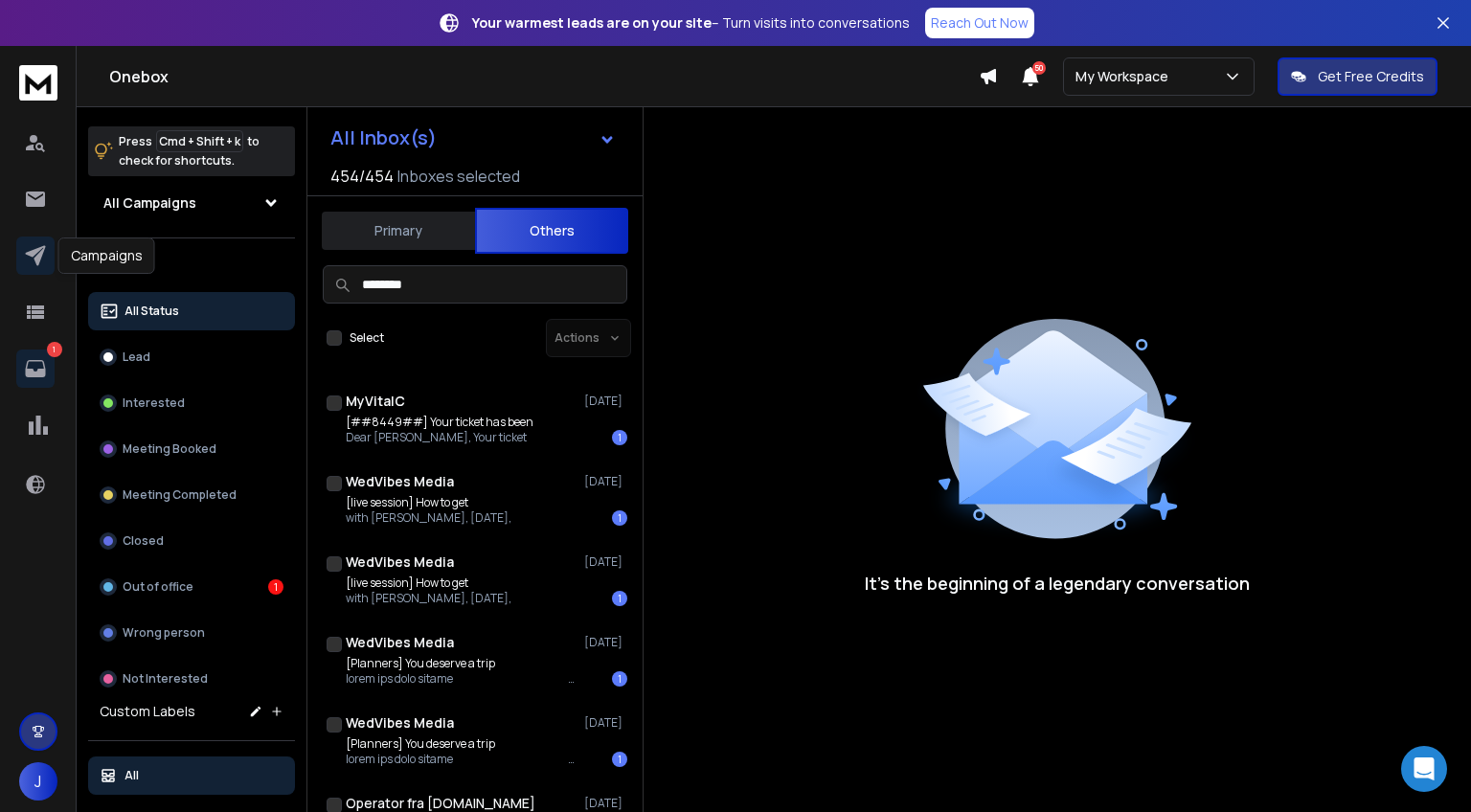
type input "********"
click at [38, 252] on icon at bounding box center [36, 256] width 23 height 23
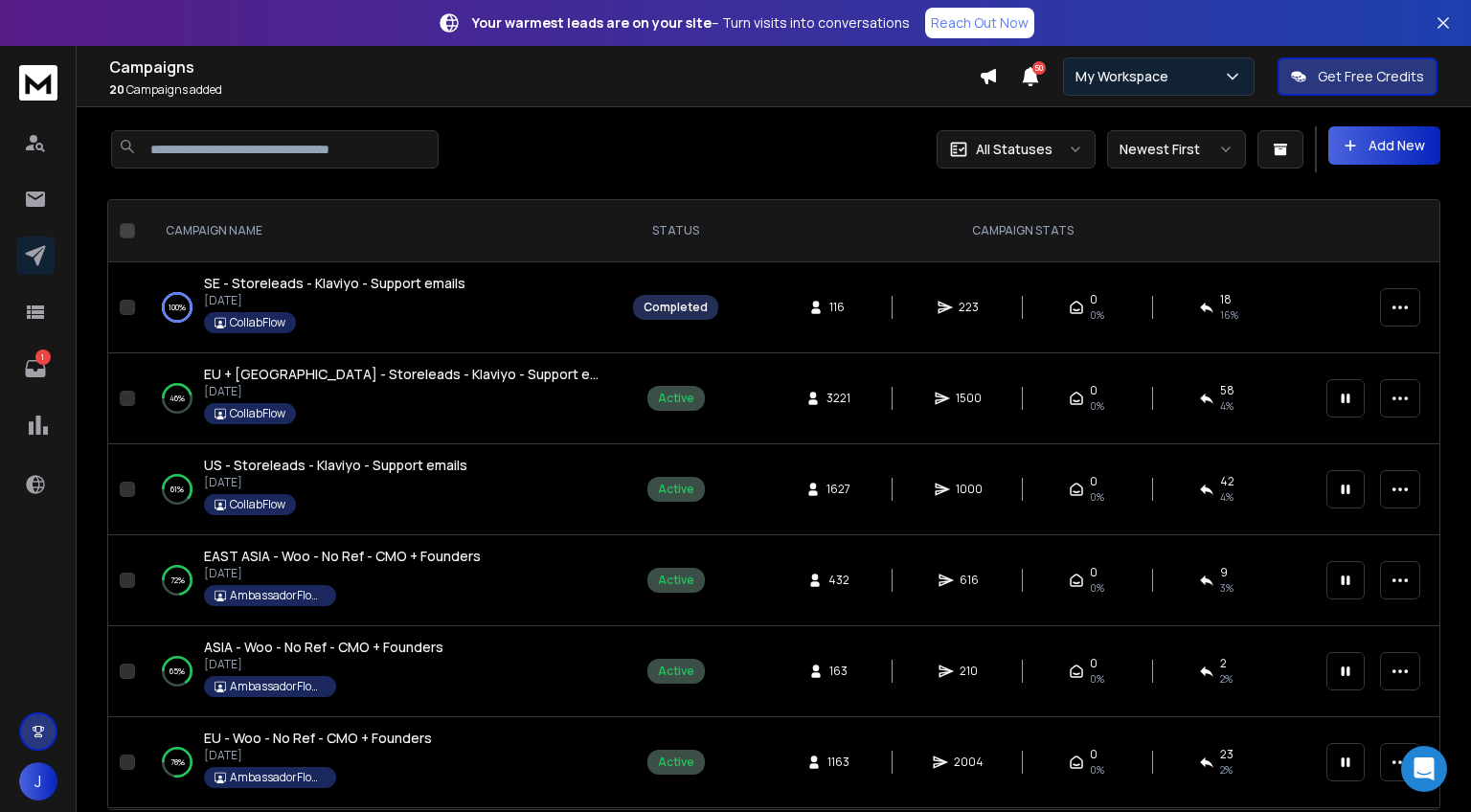
click at [1176, 74] on p "My Workspace" at bounding box center [1126, 77] width 101 height 19
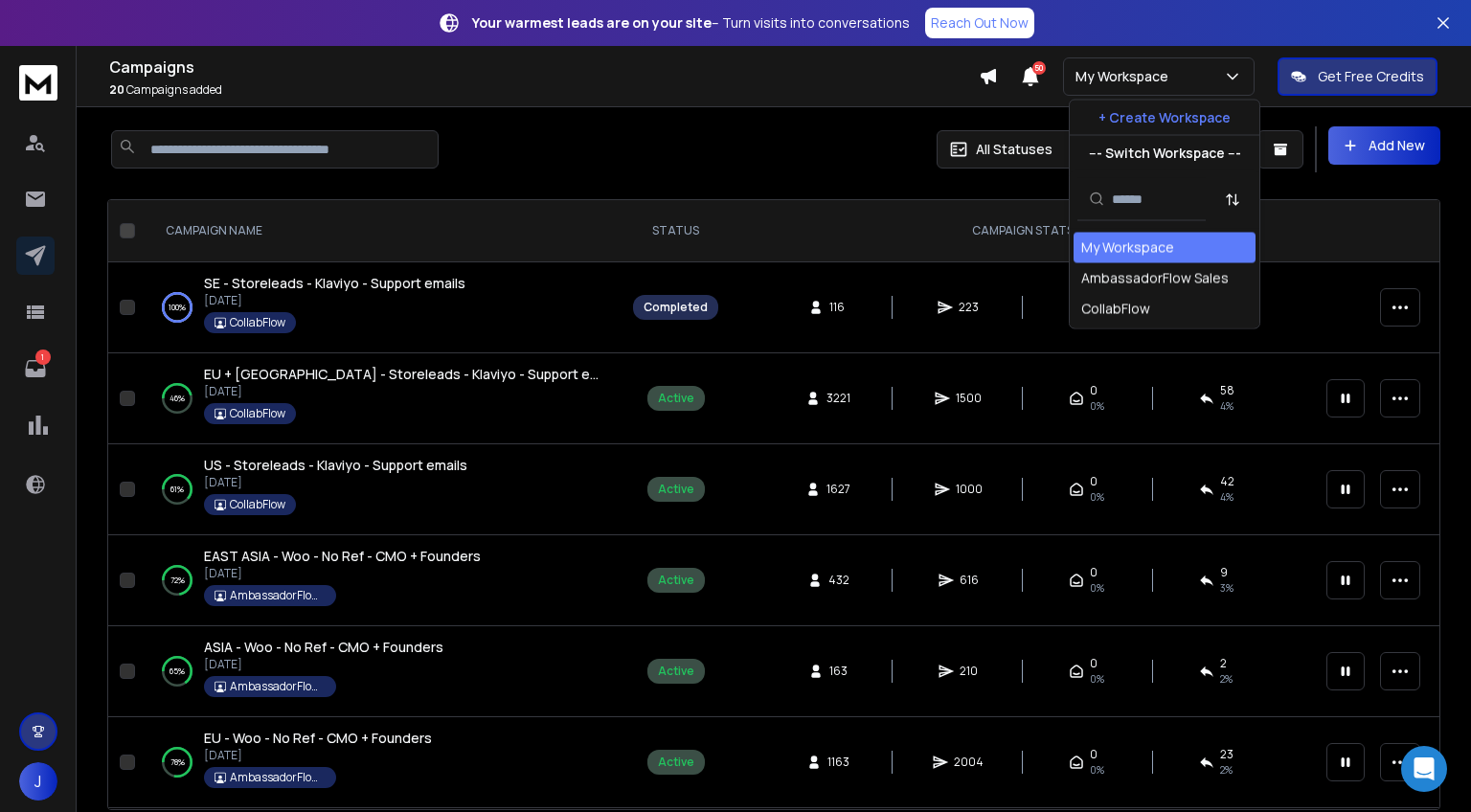
click at [1173, 114] on p "+ Create Workspace" at bounding box center [1164, 117] width 132 height 19
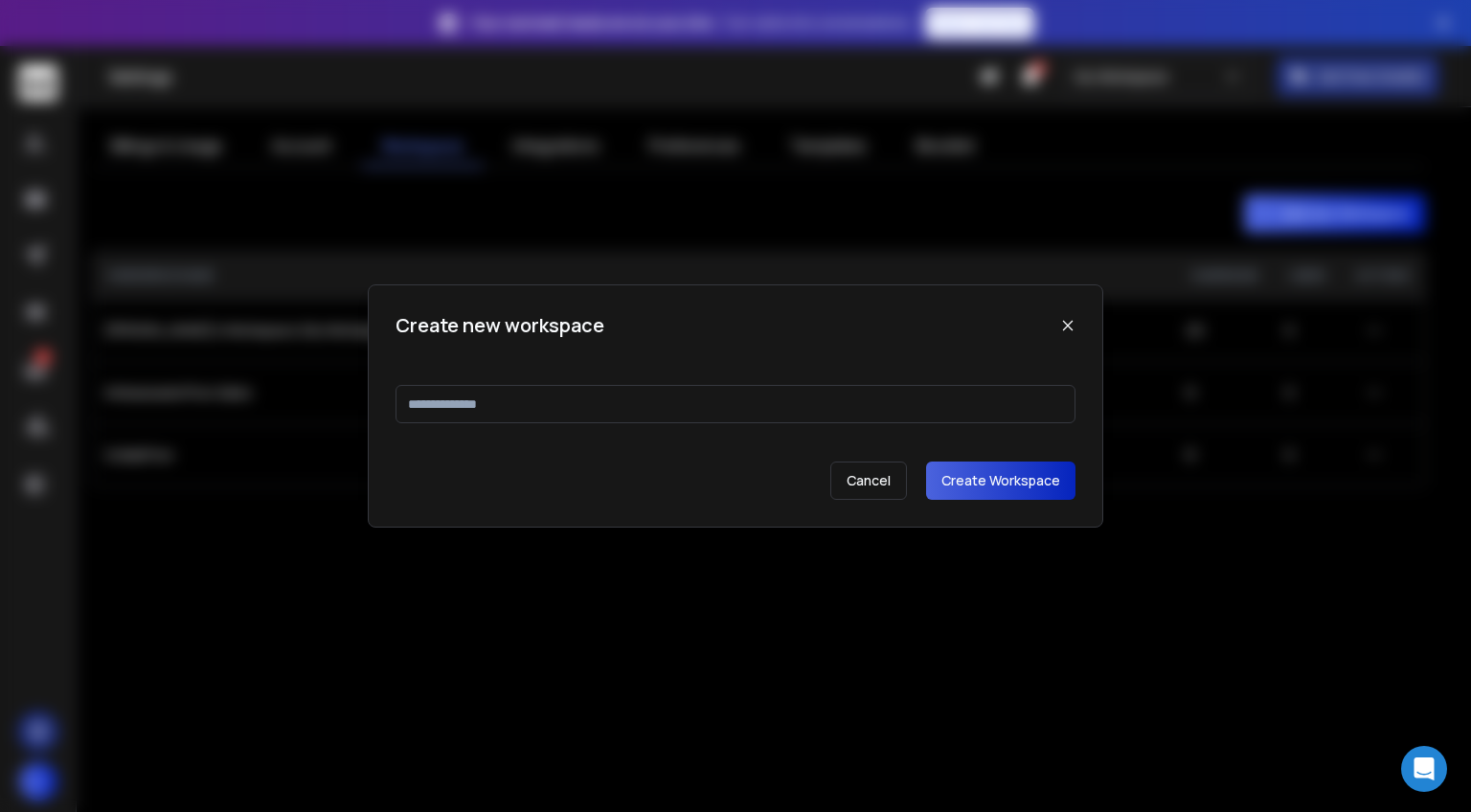
click at [618, 403] on input at bounding box center [735, 404] width 680 height 38
type input "**********"
click at [991, 485] on button "Create Workspace" at bounding box center [1001, 481] width 149 height 38
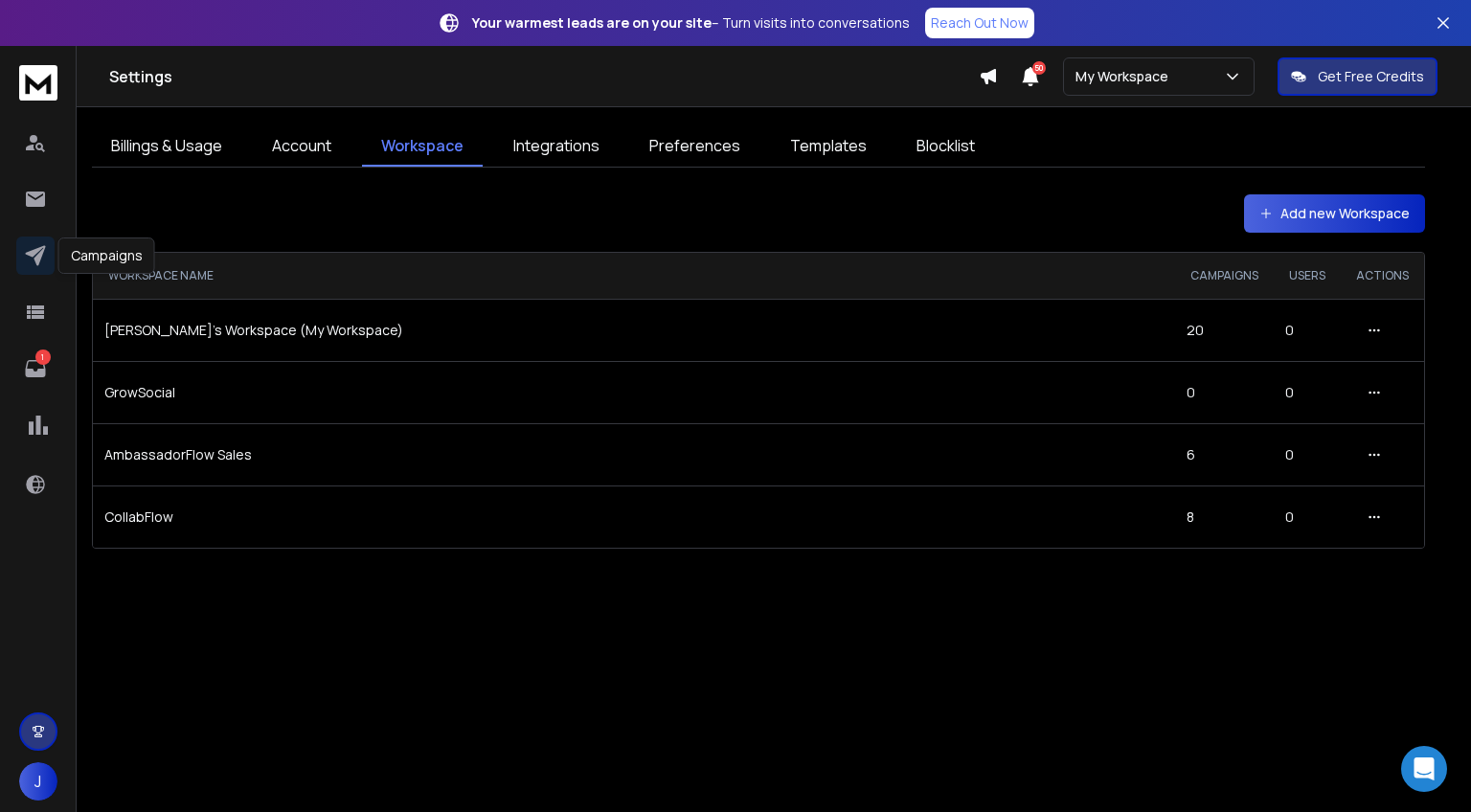
click at [33, 263] on icon at bounding box center [36, 256] width 23 height 23
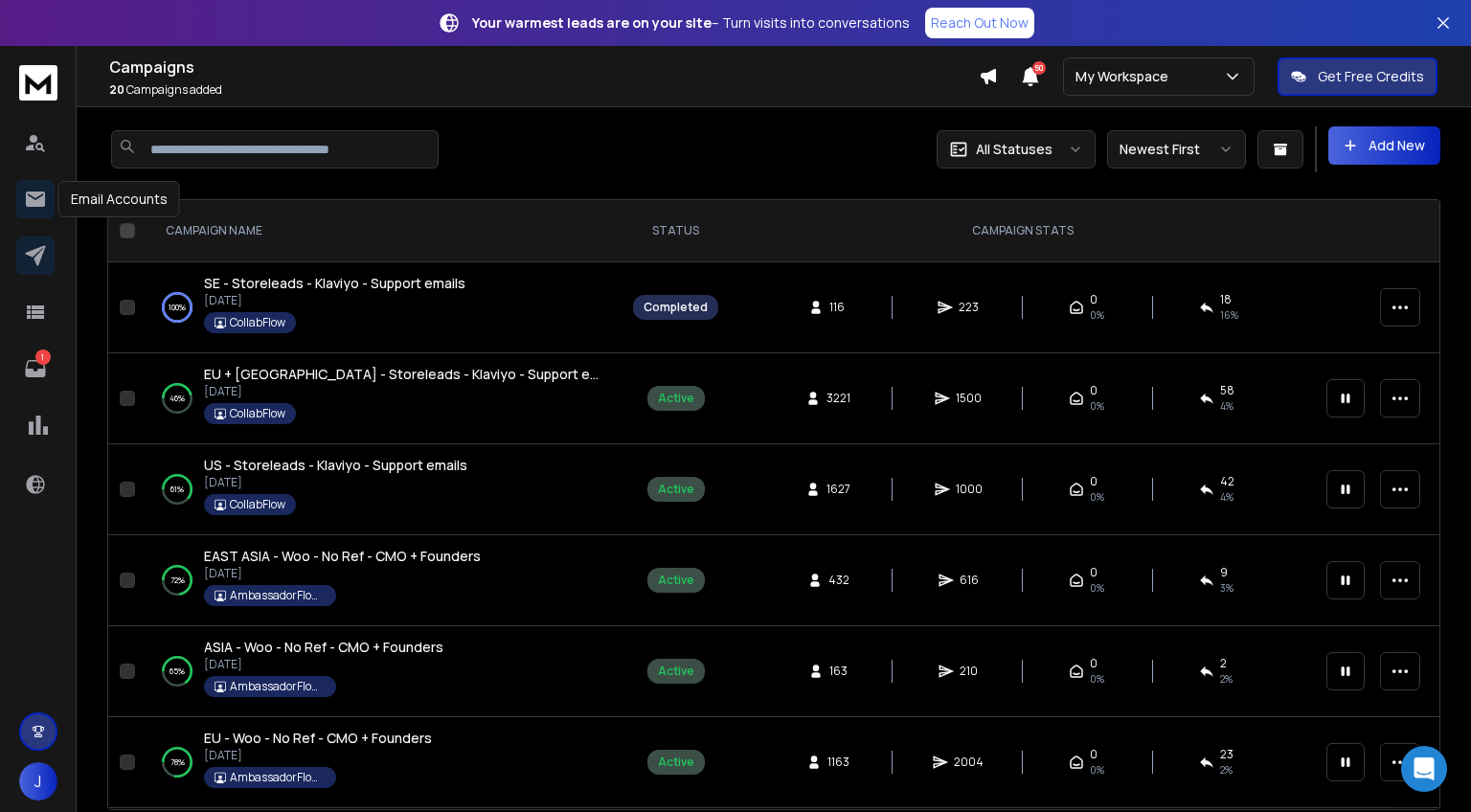
click at [35, 200] on icon at bounding box center [36, 199] width 19 height 15
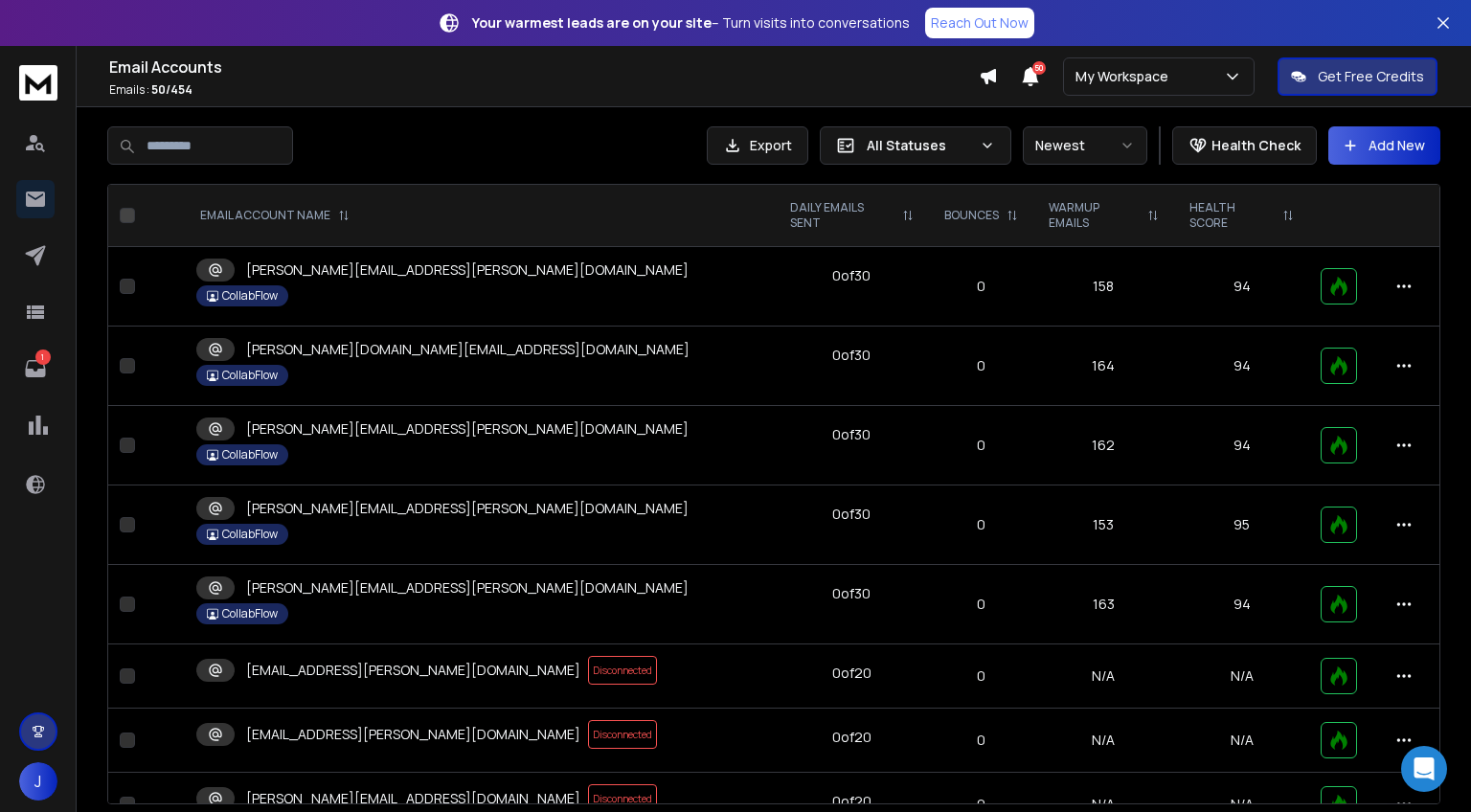
click at [264, 152] on input at bounding box center [199, 145] width 186 height 38
type input "**********"
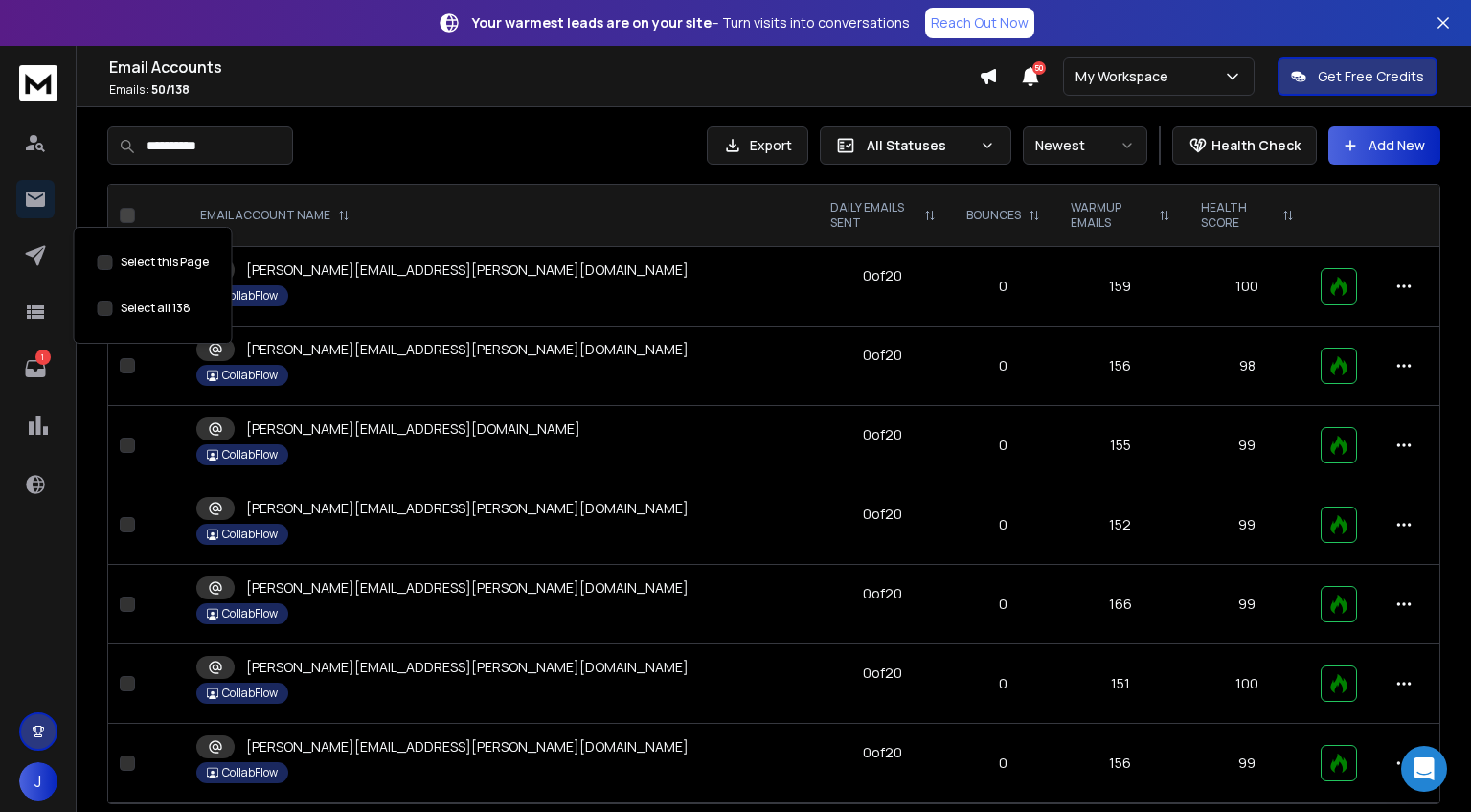
click at [108, 306] on button "Select this Page" at bounding box center [106, 309] width 15 height 15
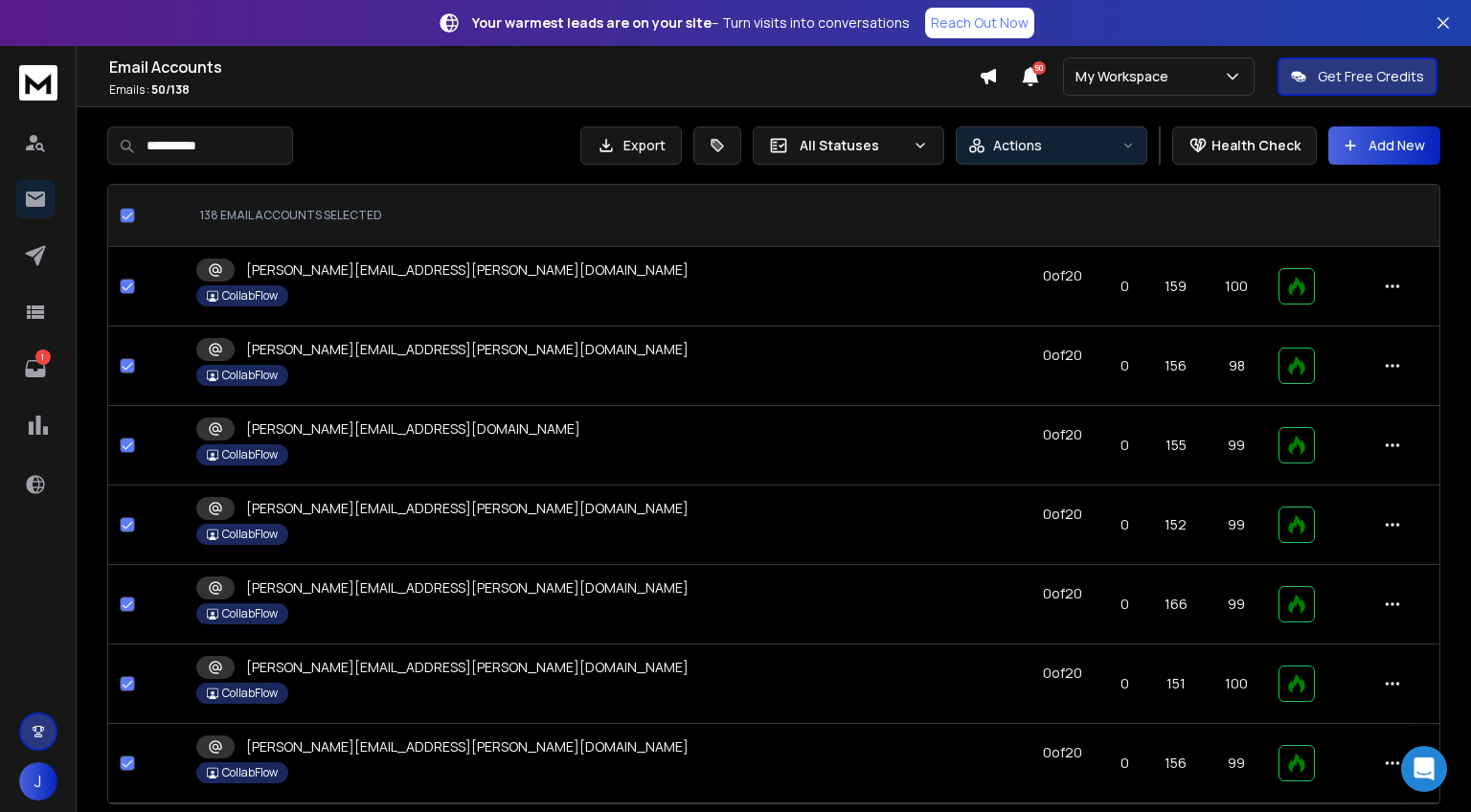
click at [1067, 146] on div "Actions" at bounding box center [1040, 145] width 145 height 19
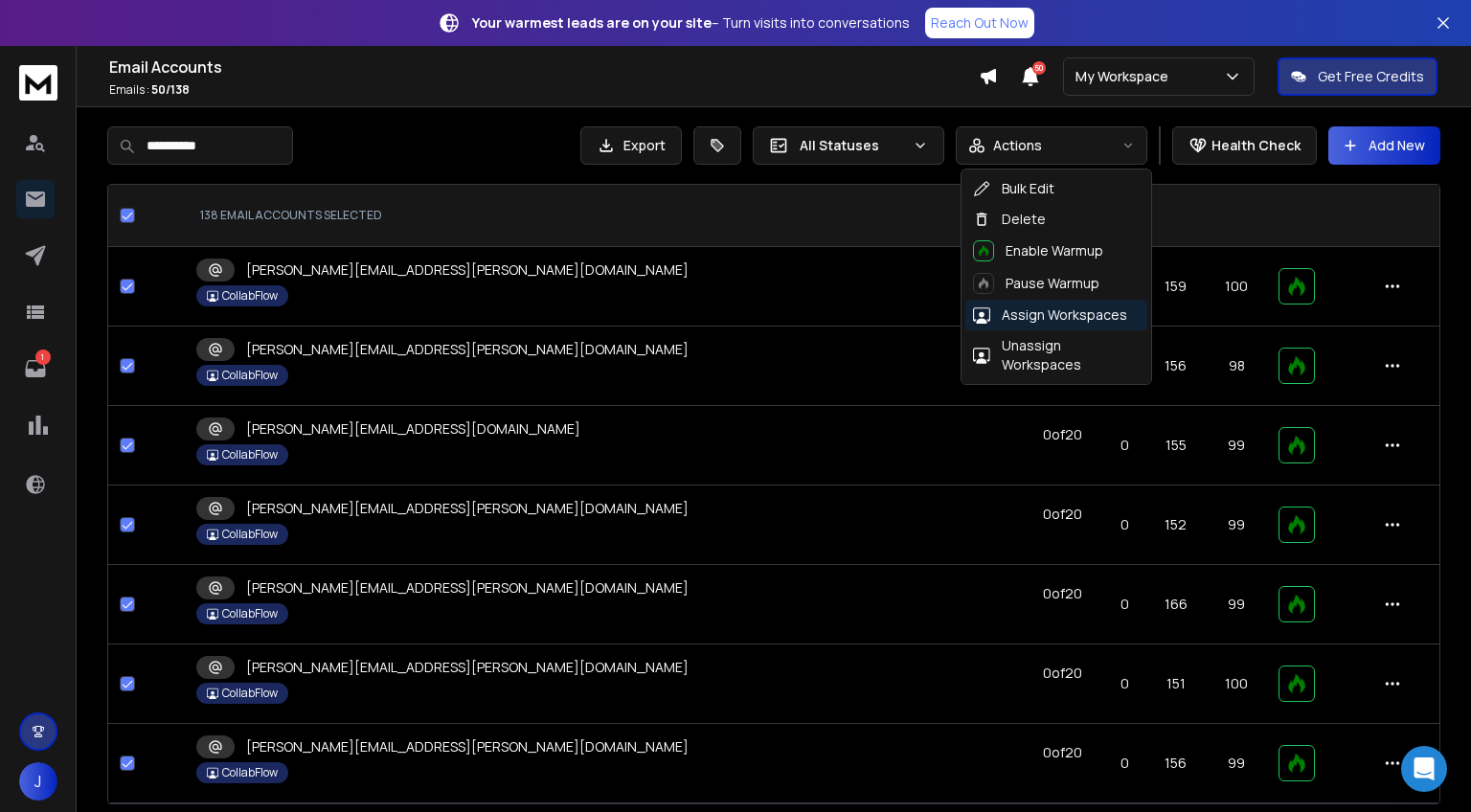
click at [1077, 314] on div "Assign Workspaces" at bounding box center [1050, 316] width 154 height 19
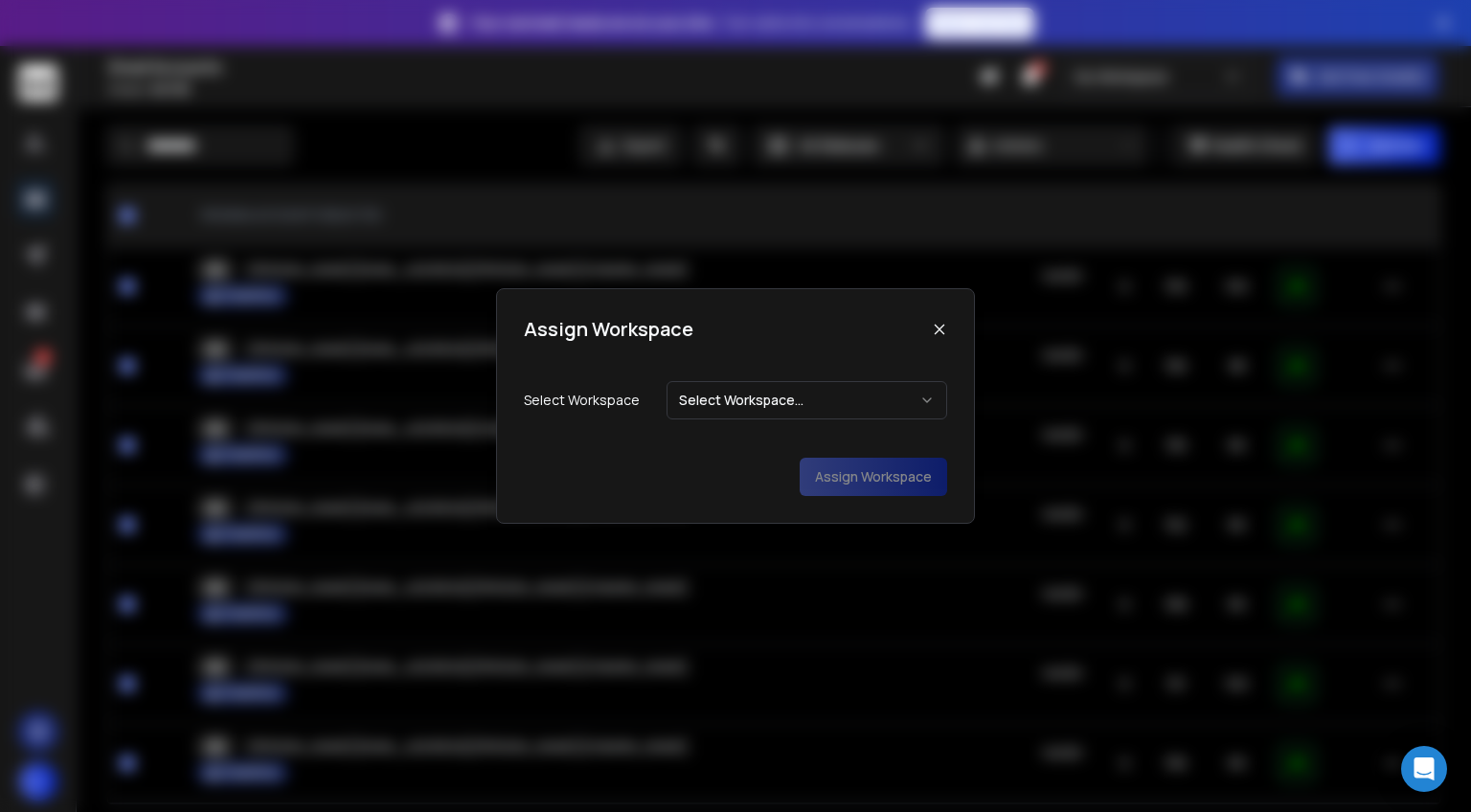
click at [796, 398] on button "Select Workspace..." at bounding box center [807, 400] width 281 height 38
click at [900, 472] on button "Assign Workspace" at bounding box center [873, 477] width 147 height 38
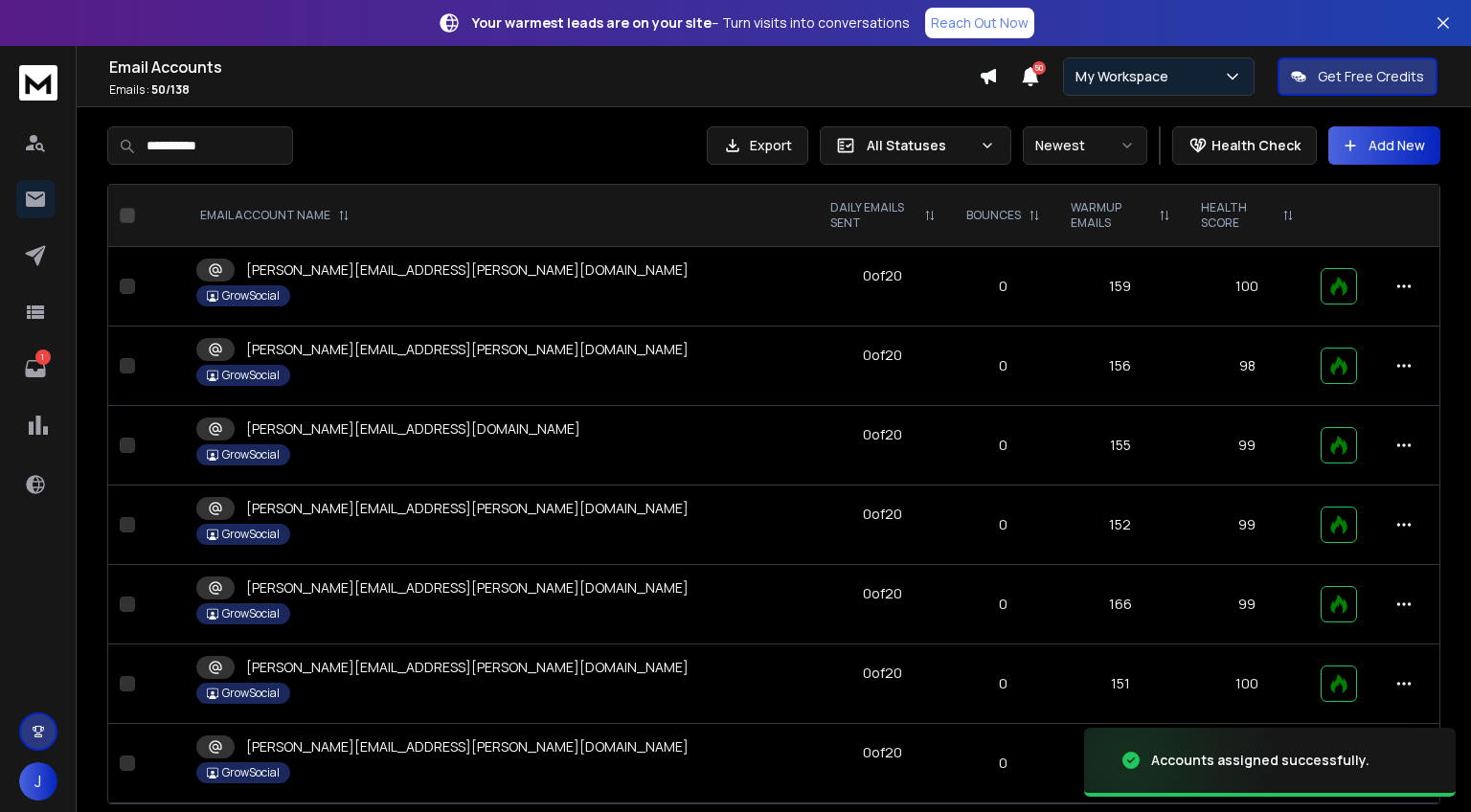
click at [1188, 82] on div "My Workspace" at bounding box center [1158, 77] width 166 height 19
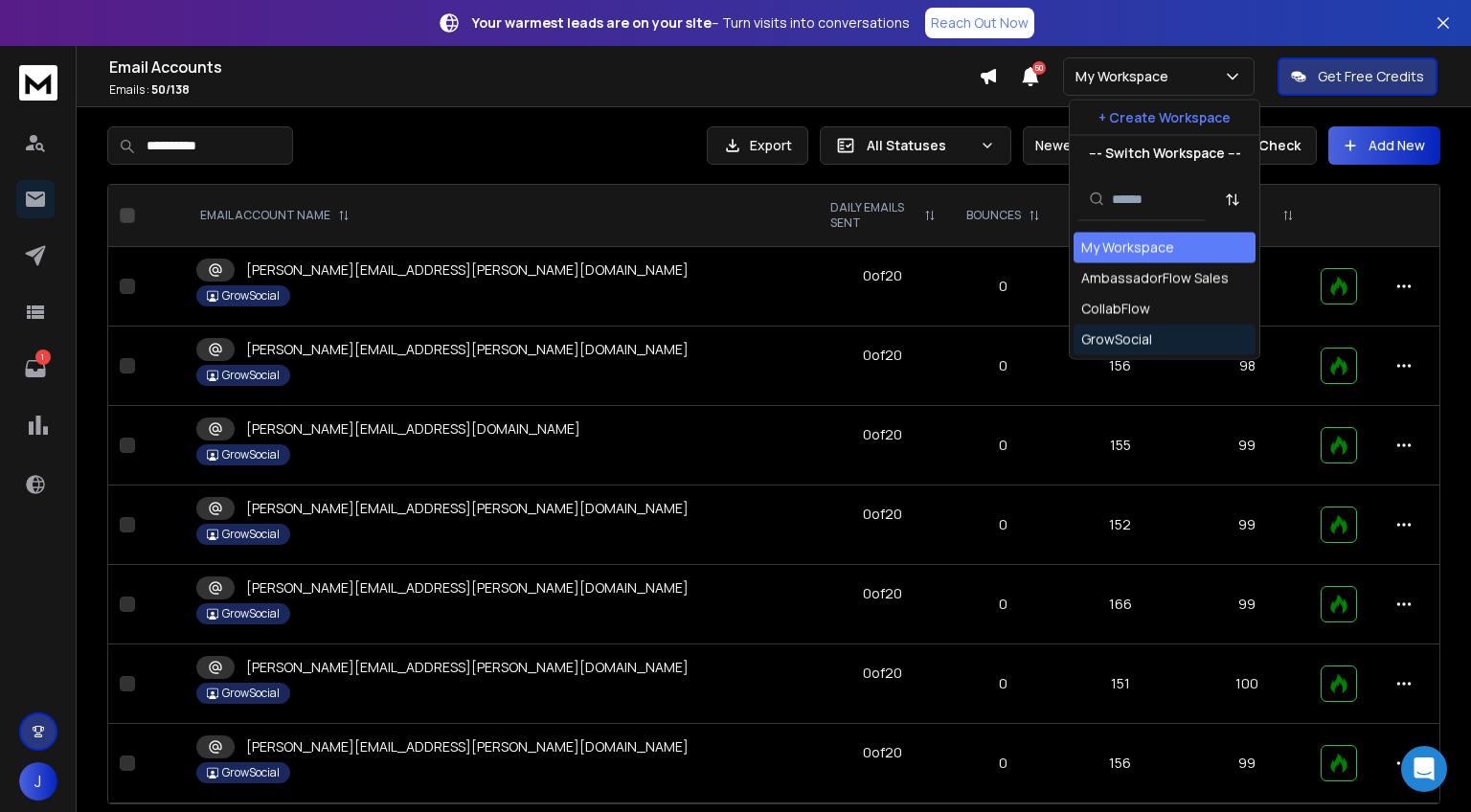
click at [1132, 343] on div "GrowSocial" at bounding box center [1117, 340] width 71 height 19
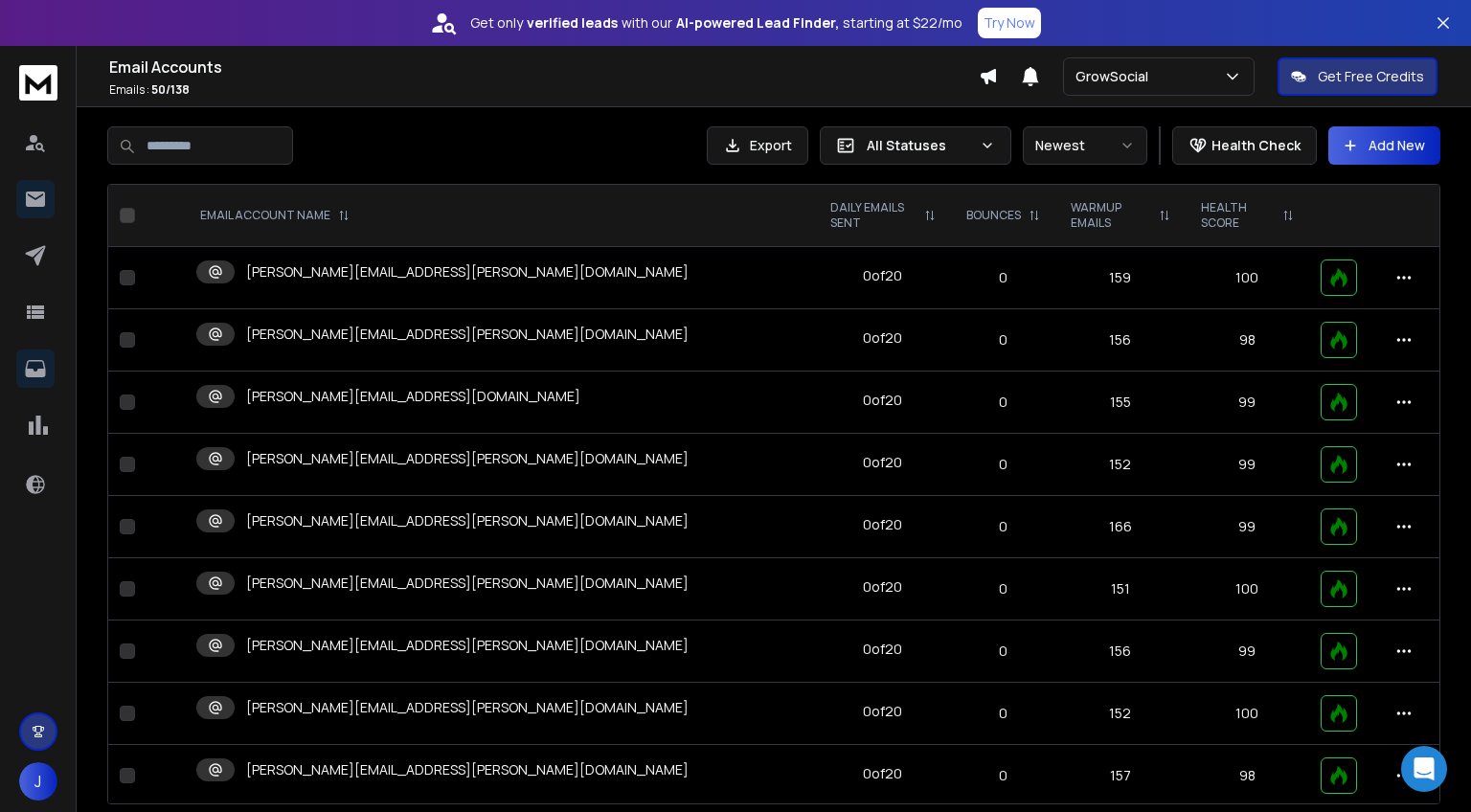
click at [44, 365] on icon at bounding box center [36, 368] width 23 height 23
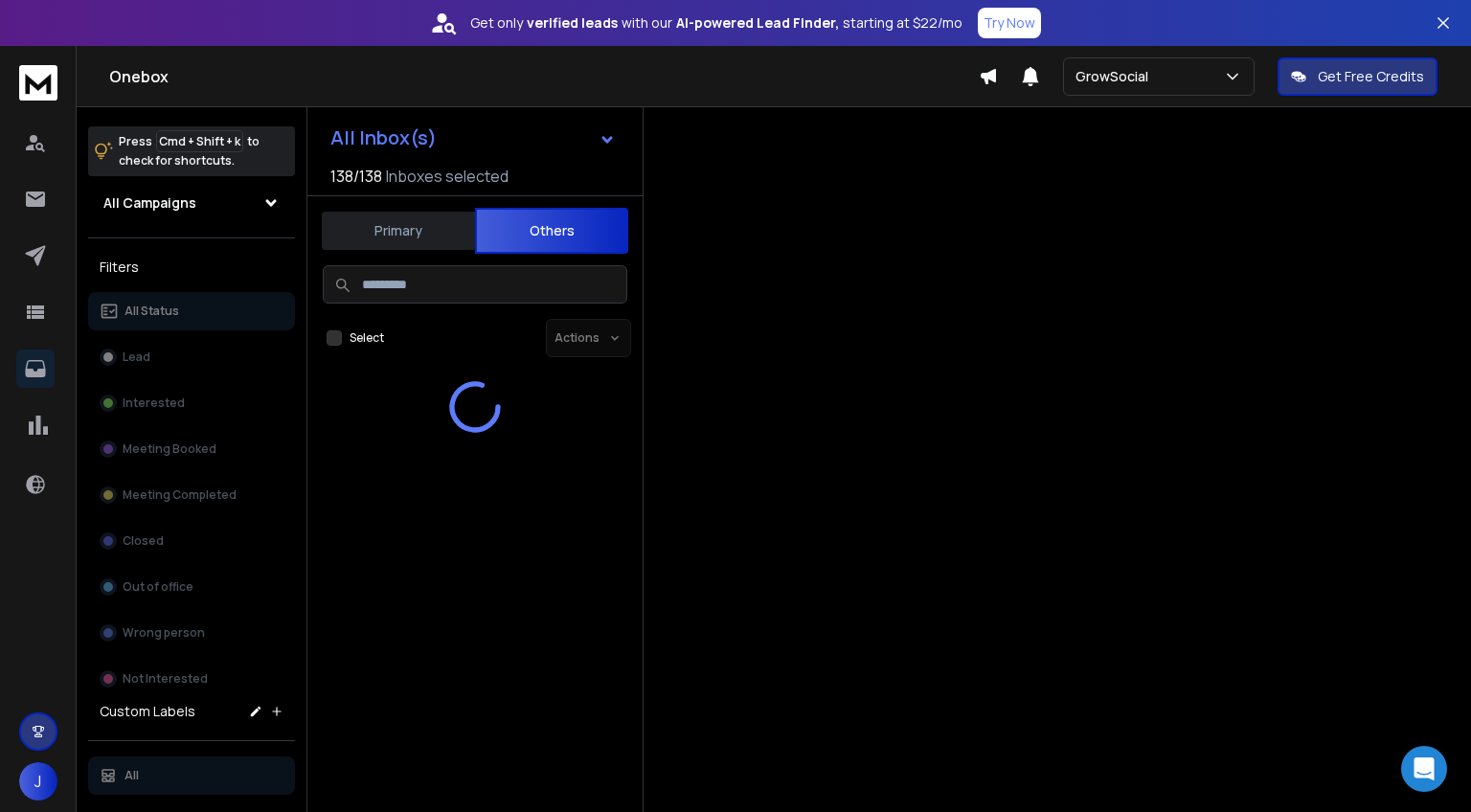
click at [533, 230] on button "Others" at bounding box center [551, 231] width 153 height 46
click at [417, 230] on button "Primary" at bounding box center [397, 231] width 153 height 42
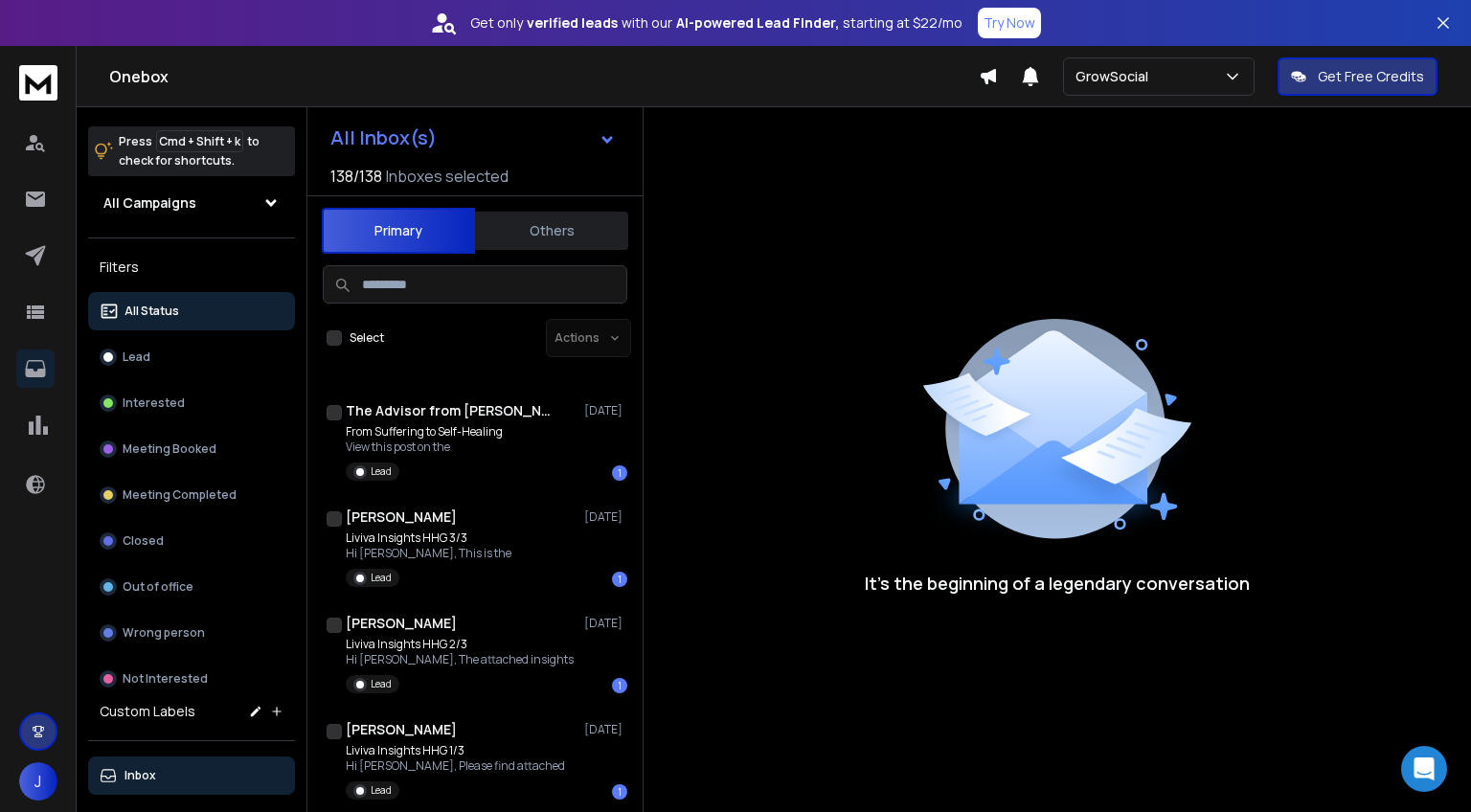
scroll to position [1674, 0]
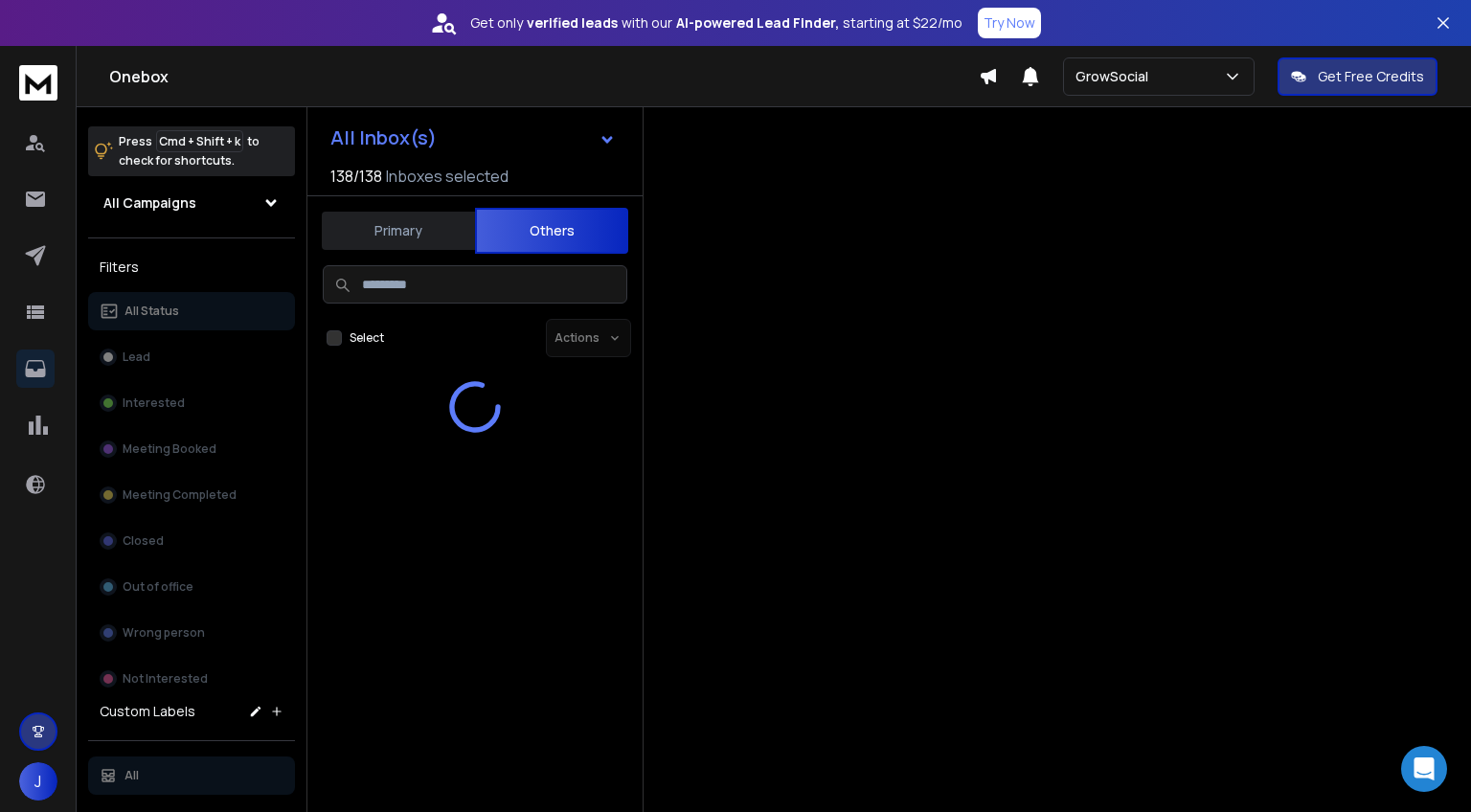
click at [536, 233] on button "Others" at bounding box center [551, 231] width 153 height 46
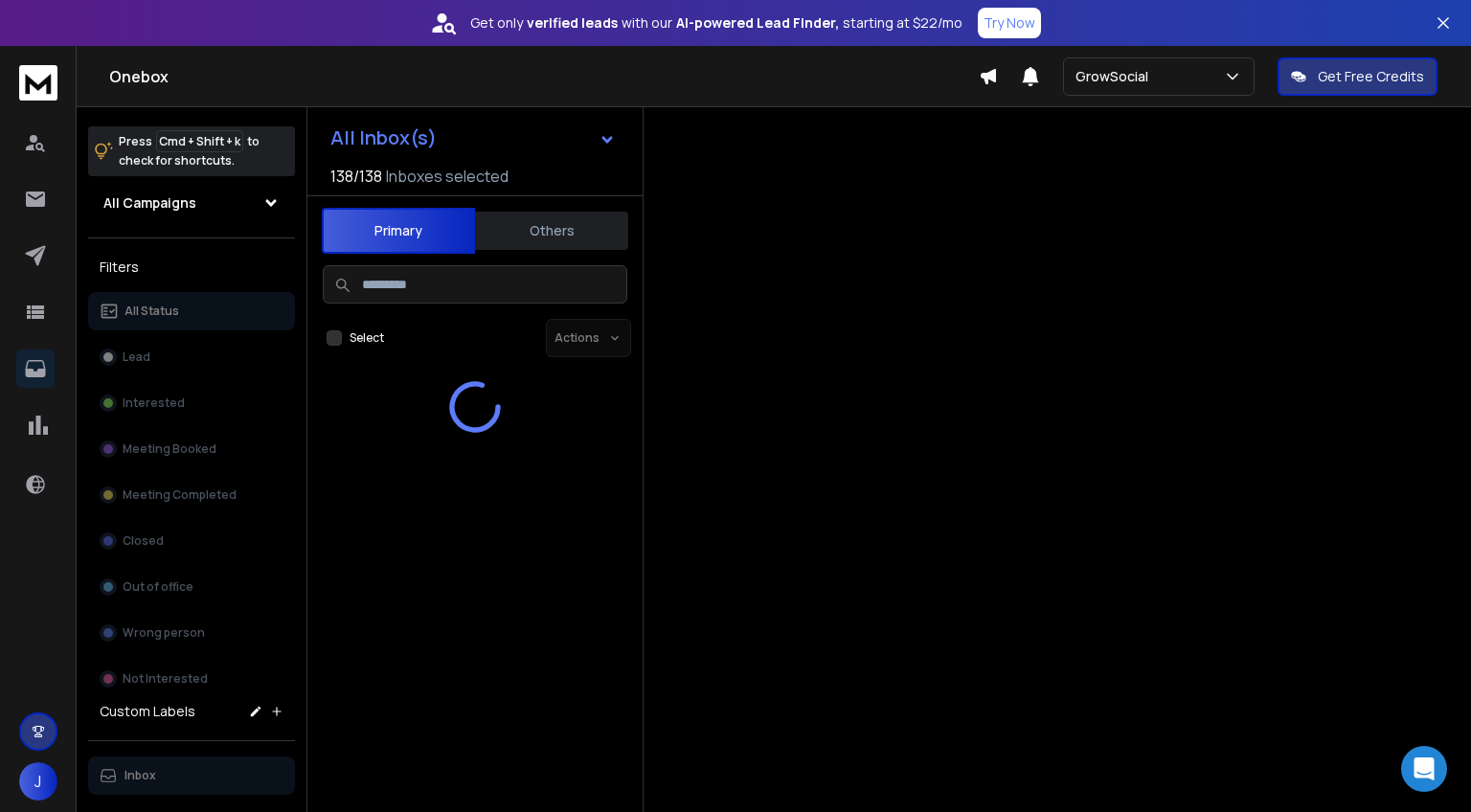
click at [400, 219] on button "Primary" at bounding box center [397, 231] width 153 height 46
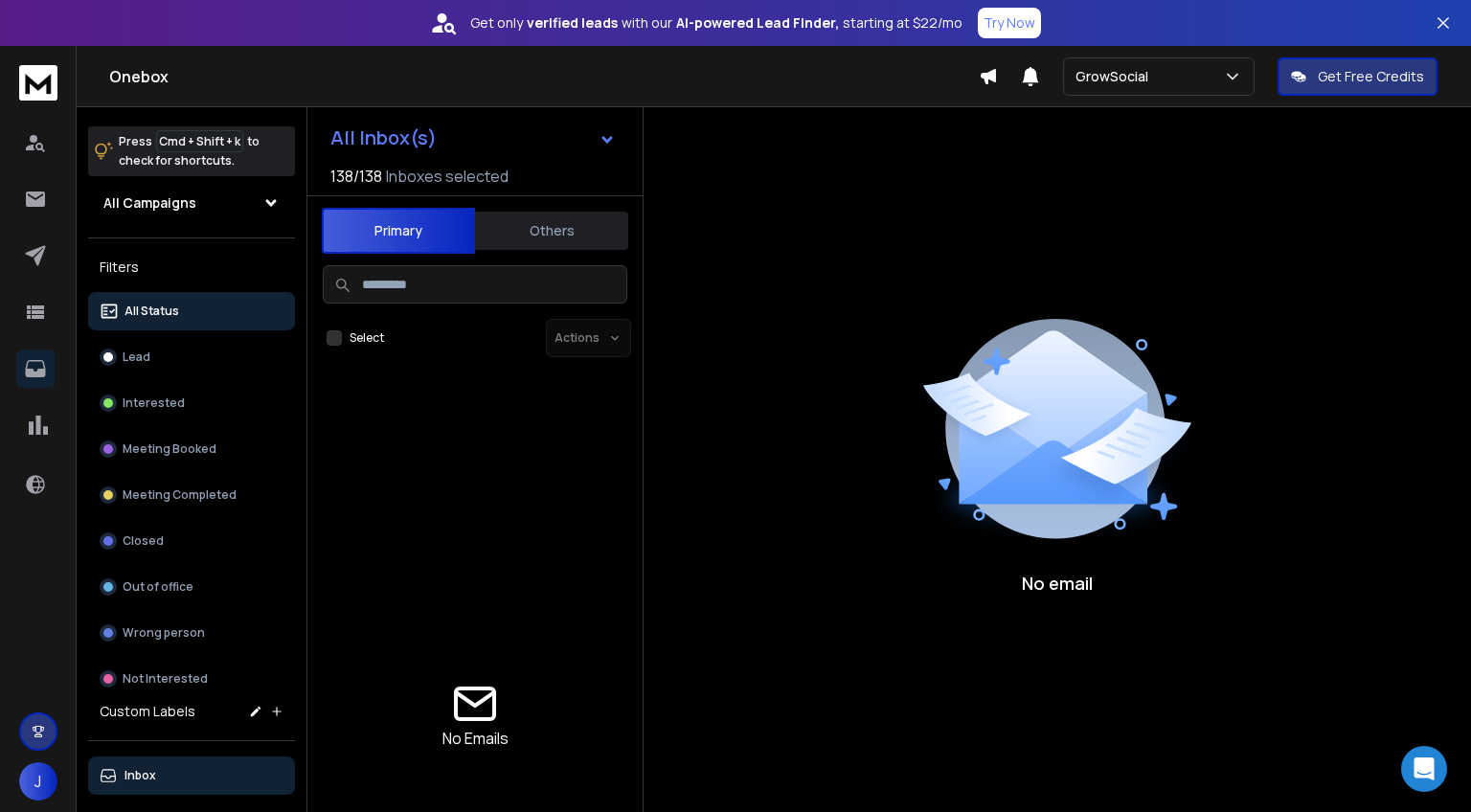
click at [389, 239] on button "Primary" at bounding box center [397, 231] width 153 height 46
click at [1124, 66] on button "GrowSocial" at bounding box center [1158, 77] width 191 height 38
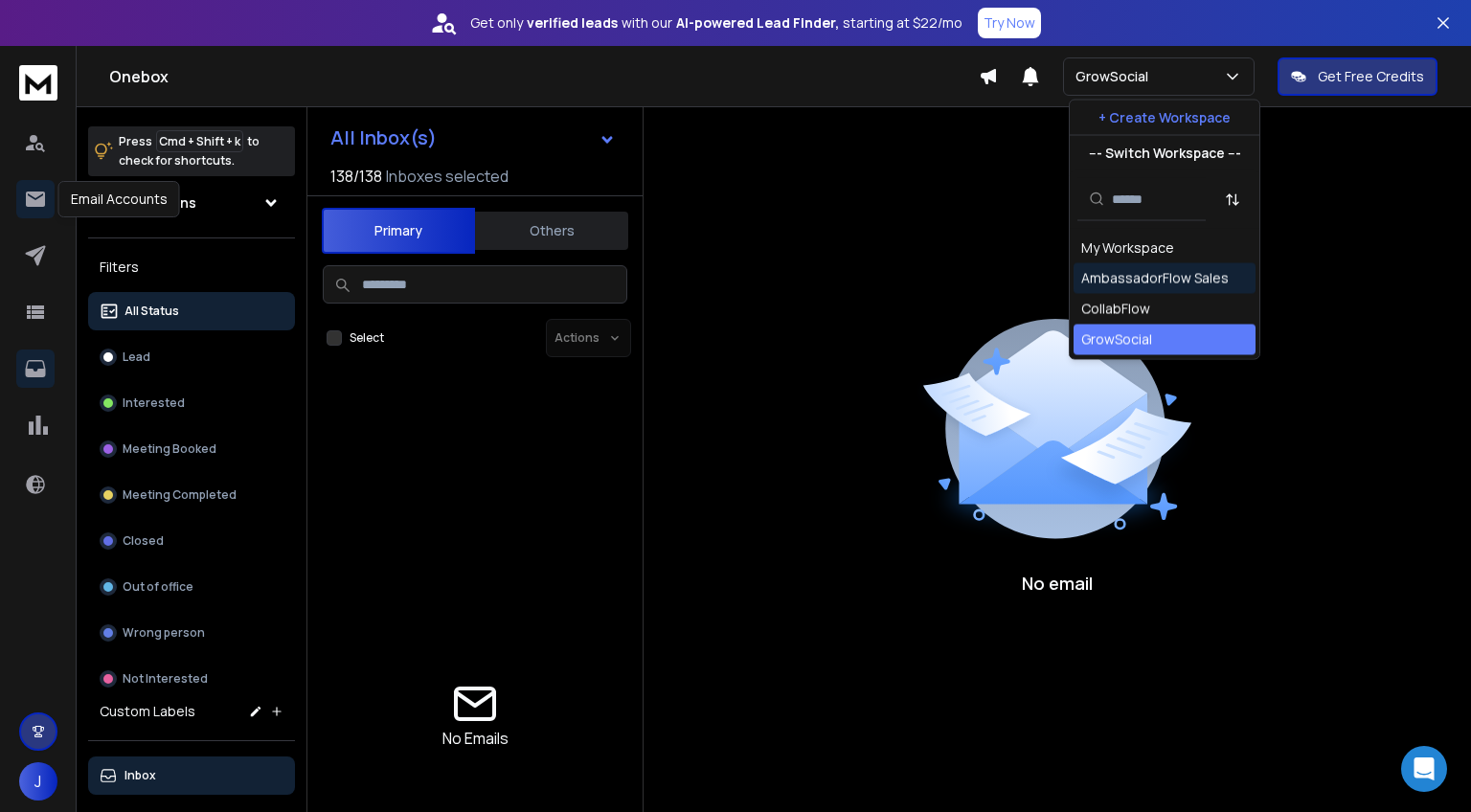
click at [36, 201] on icon at bounding box center [36, 199] width 19 height 15
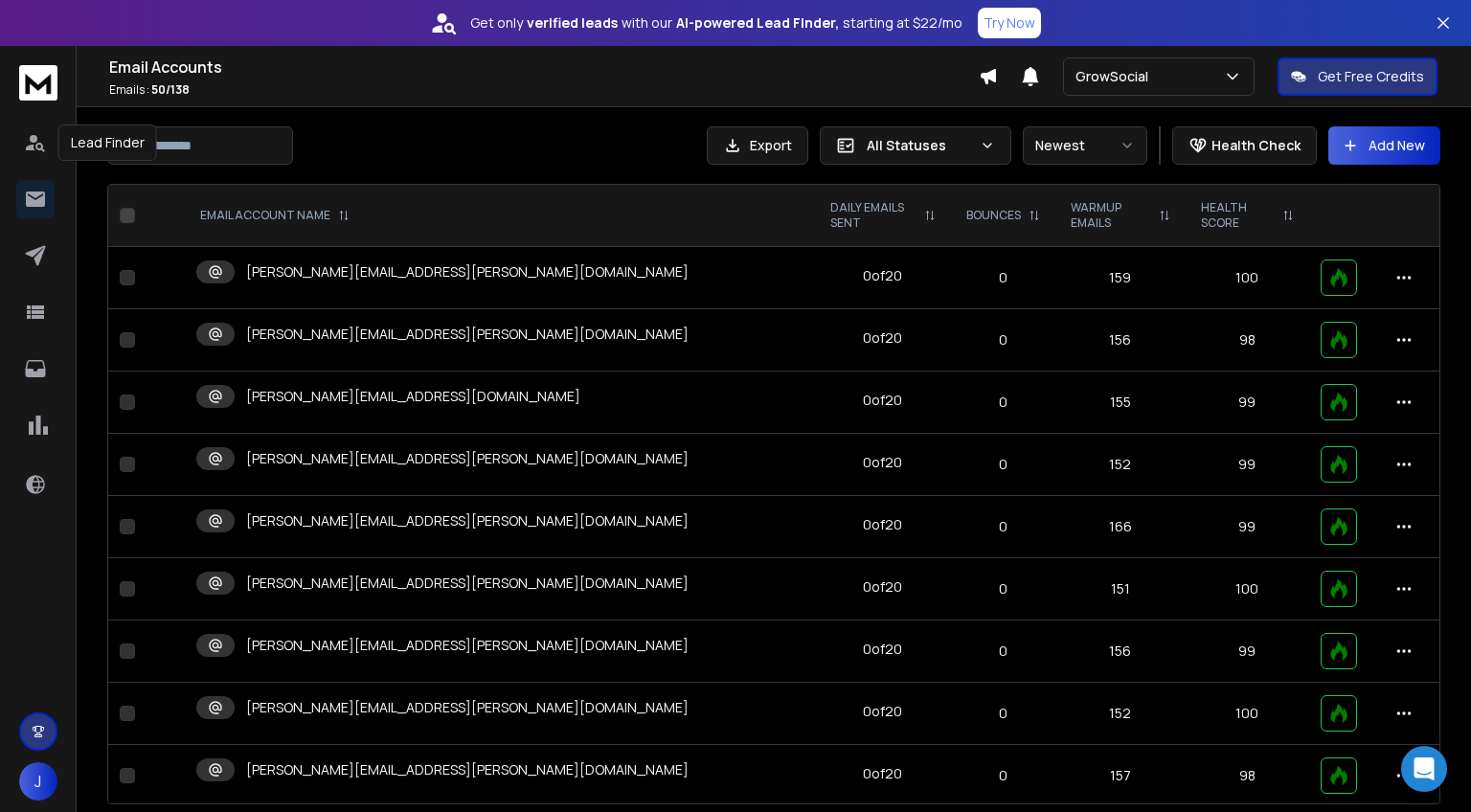
click at [37, 80] on img at bounding box center [38, 83] width 38 height 36
